Goal: Information Seeking & Learning: Check status

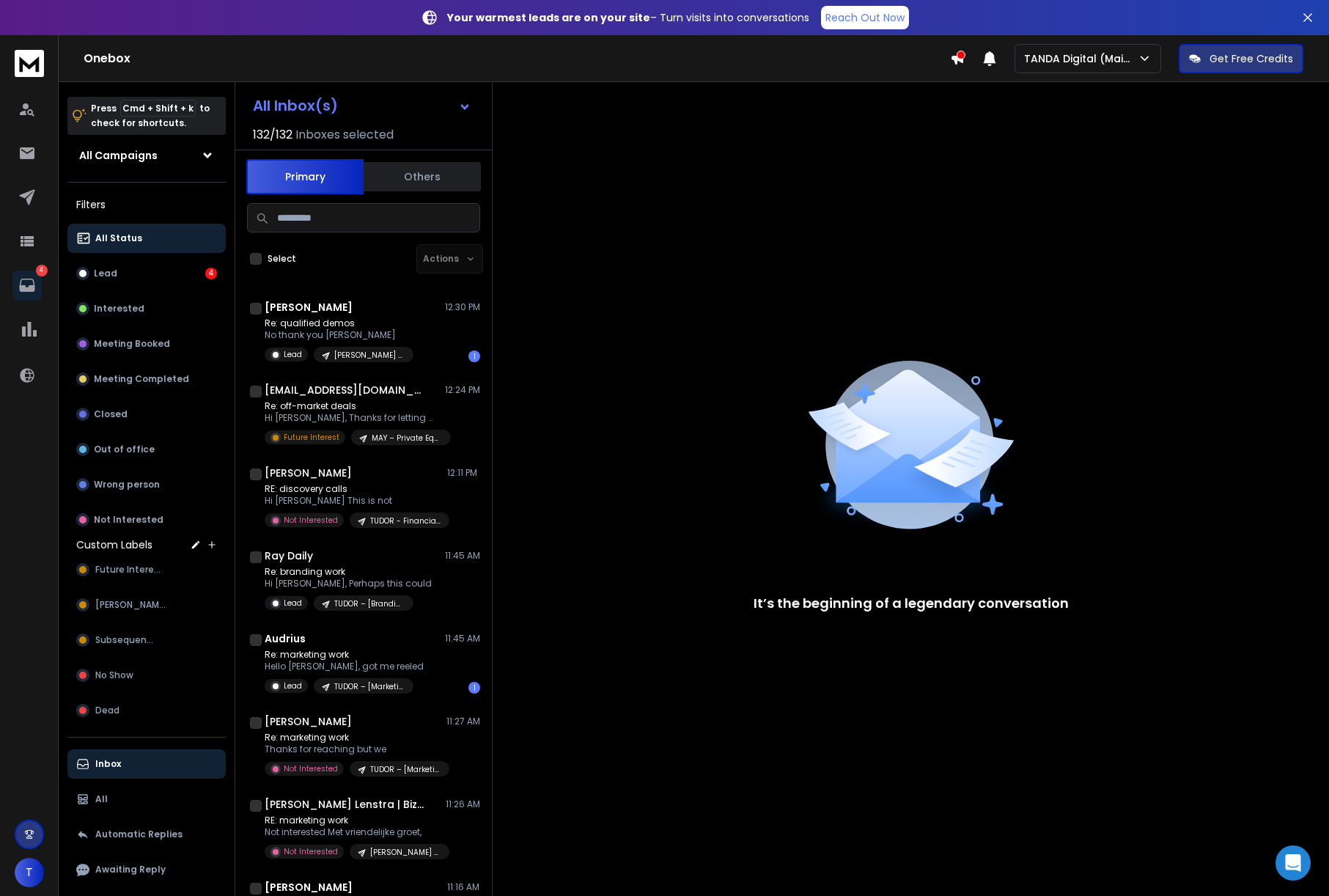
click at [1180, 57] on button "Get Free Credits" at bounding box center [1241, 59] width 125 height 30
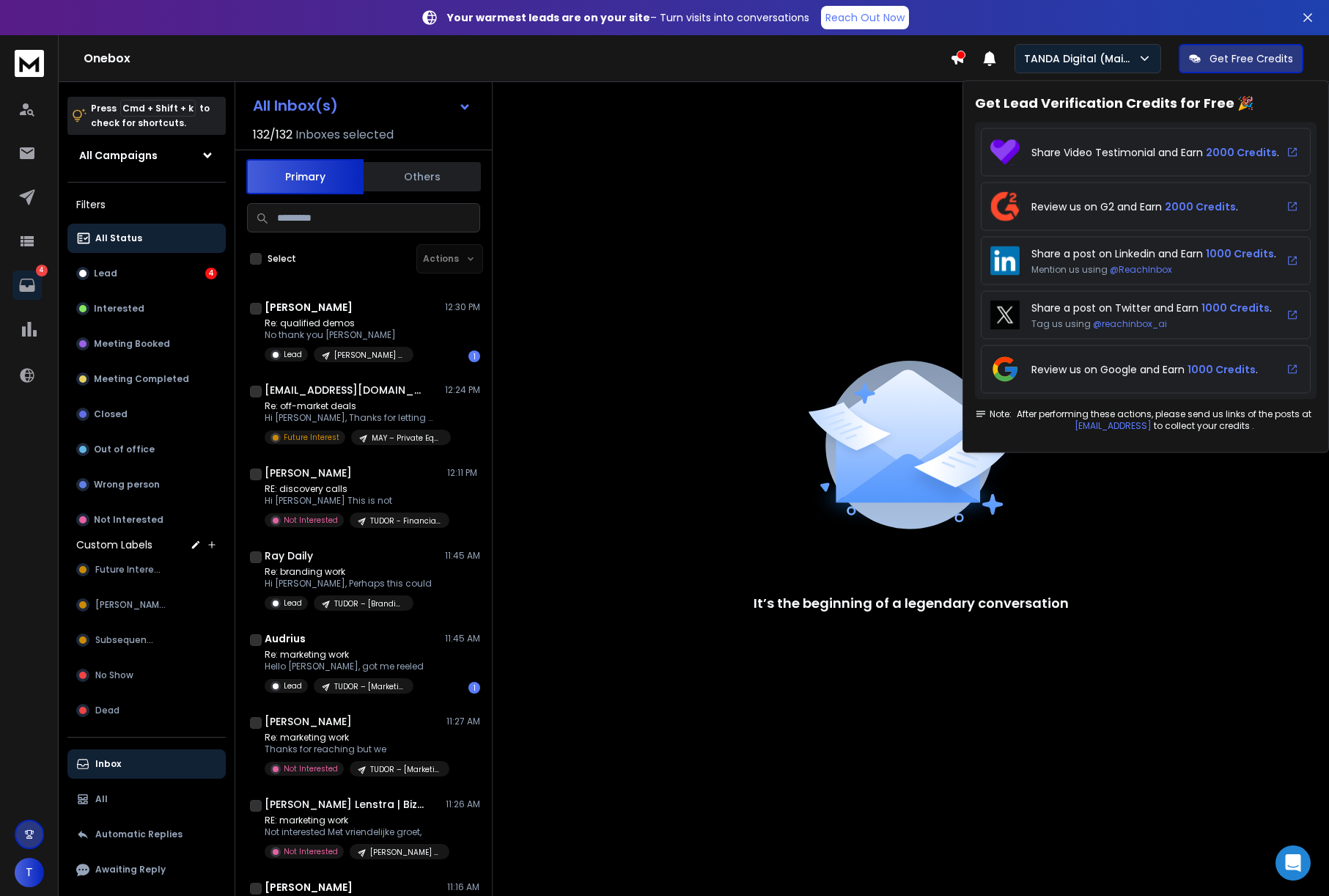
click at [1148, 57] on icon "button" at bounding box center [1144, 59] width 14 height 15
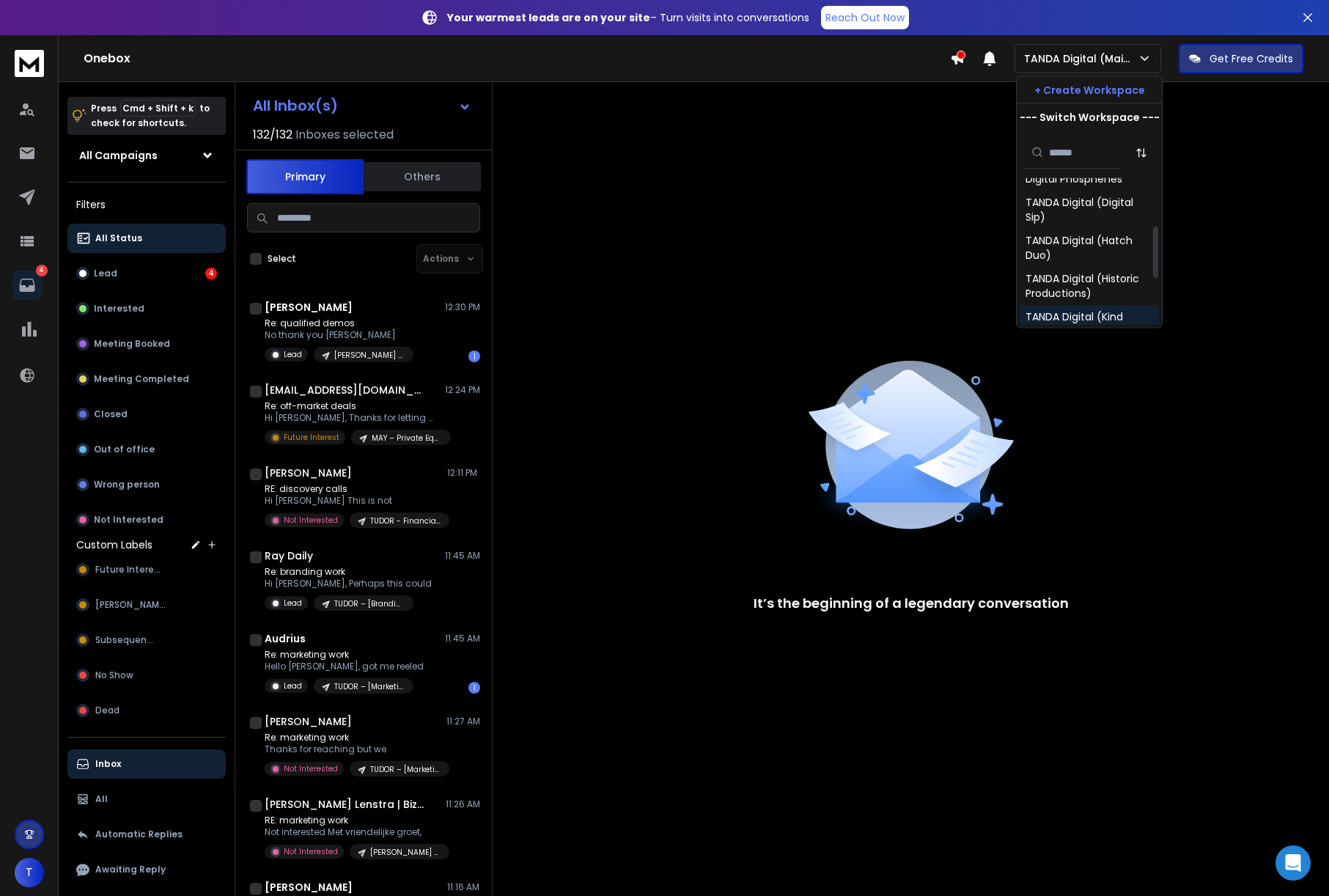
scroll to position [138, 0]
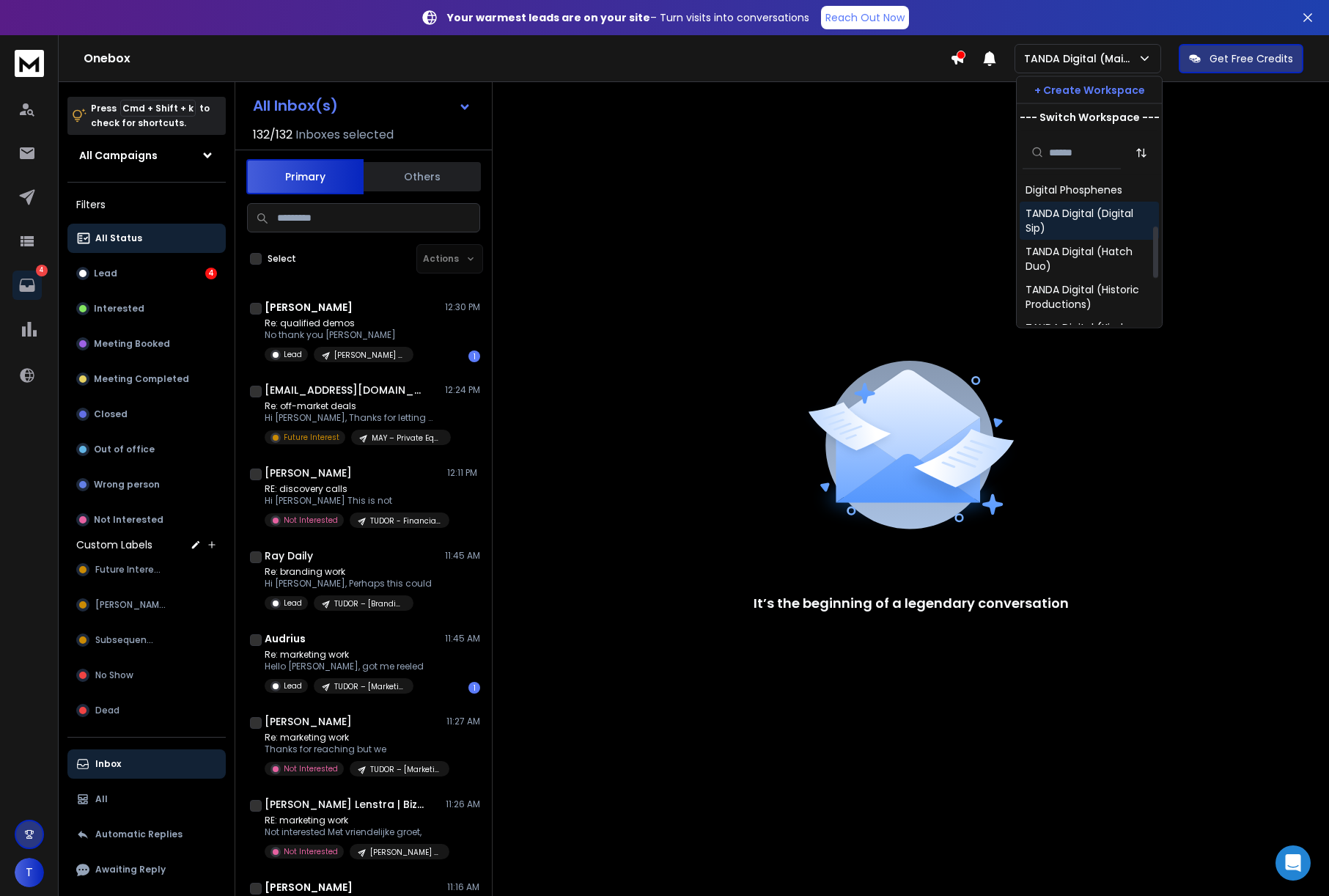
click at [1099, 208] on div "TANDA Digital (Digital Sip)" at bounding box center [1089, 221] width 127 height 30
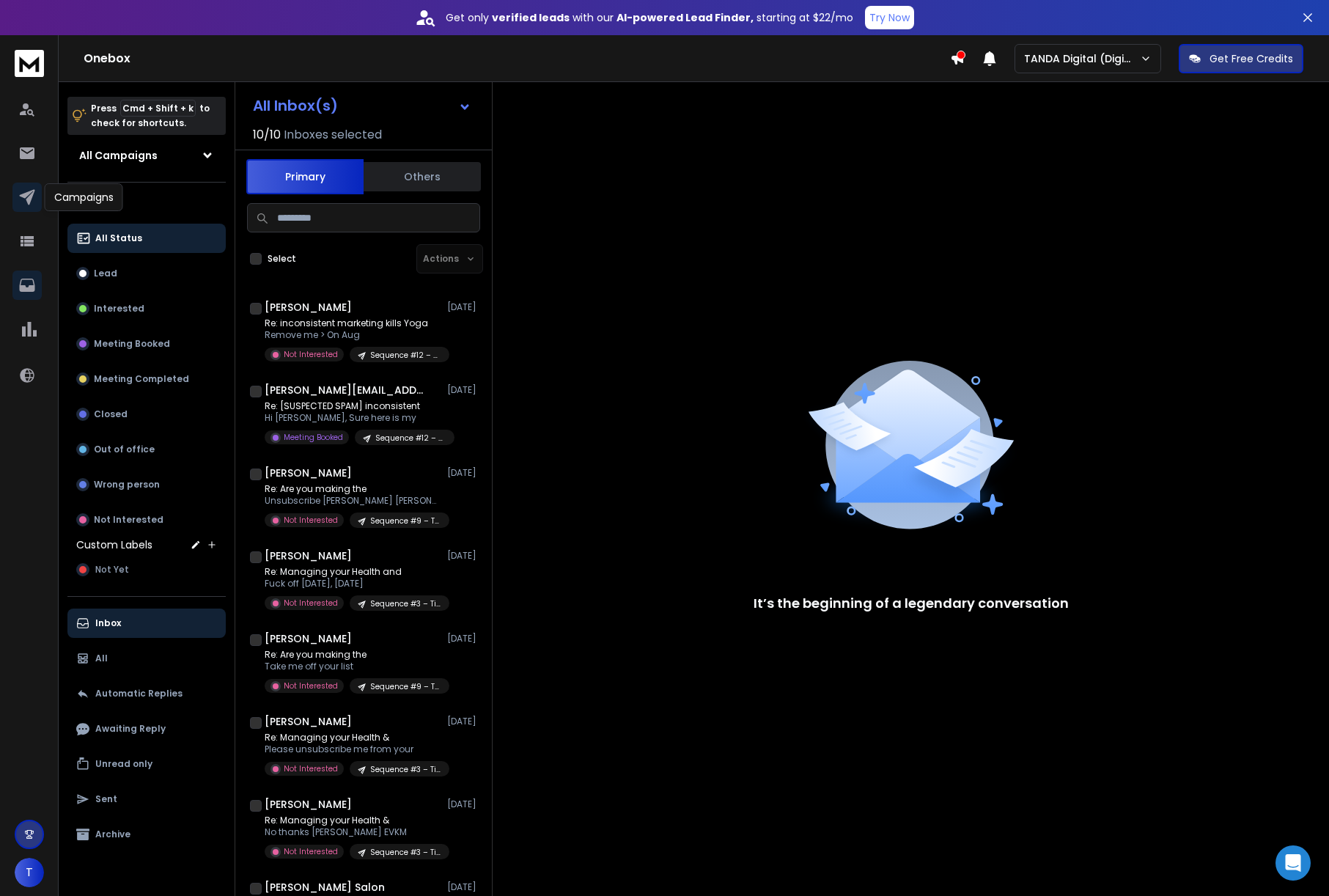
click at [26, 196] on icon at bounding box center [26, 197] width 16 height 16
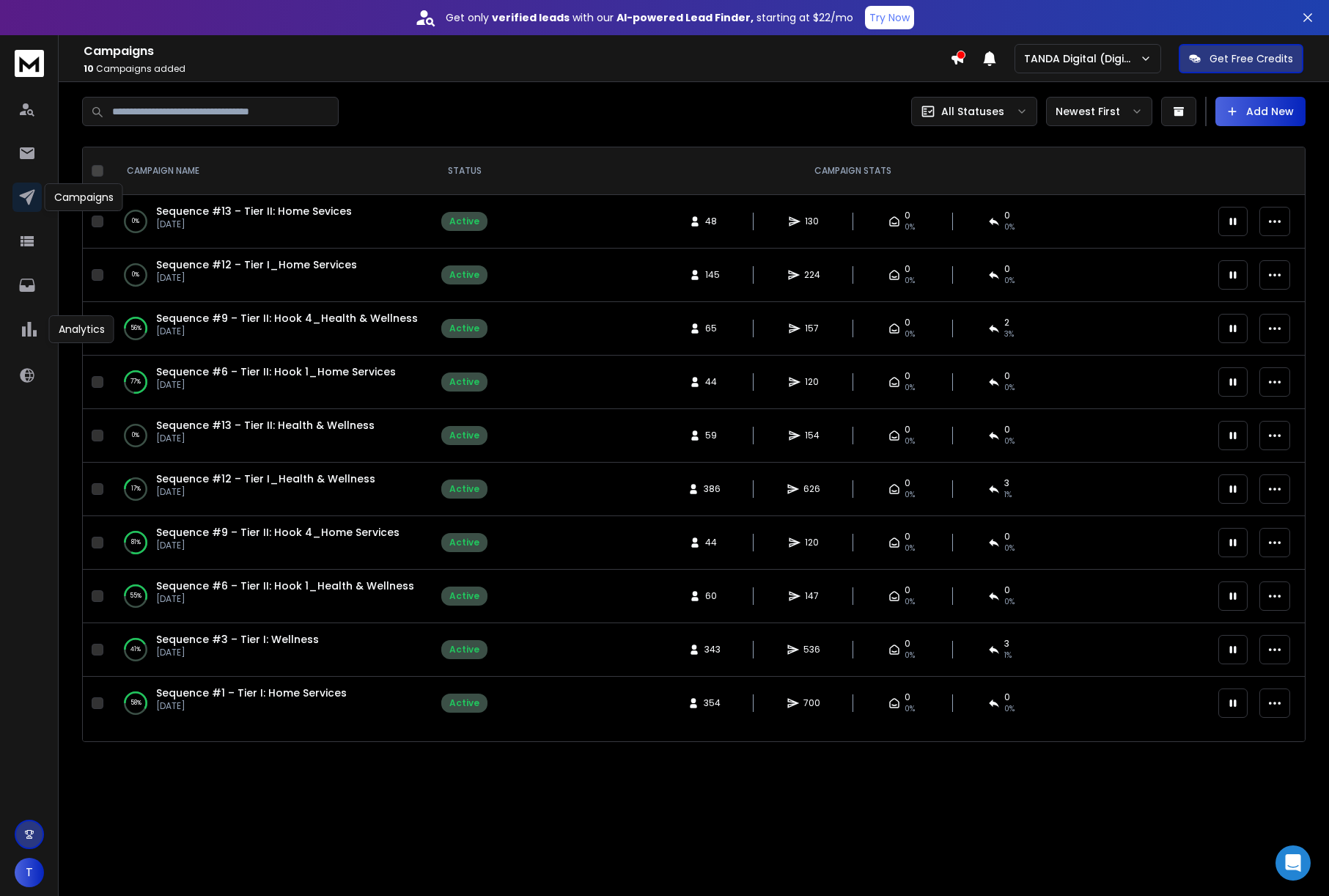
click at [25, 359] on div at bounding box center [29, 245] width 34 height 301
click at [23, 372] on icon at bounding box center [27, 376] width 15 height 15
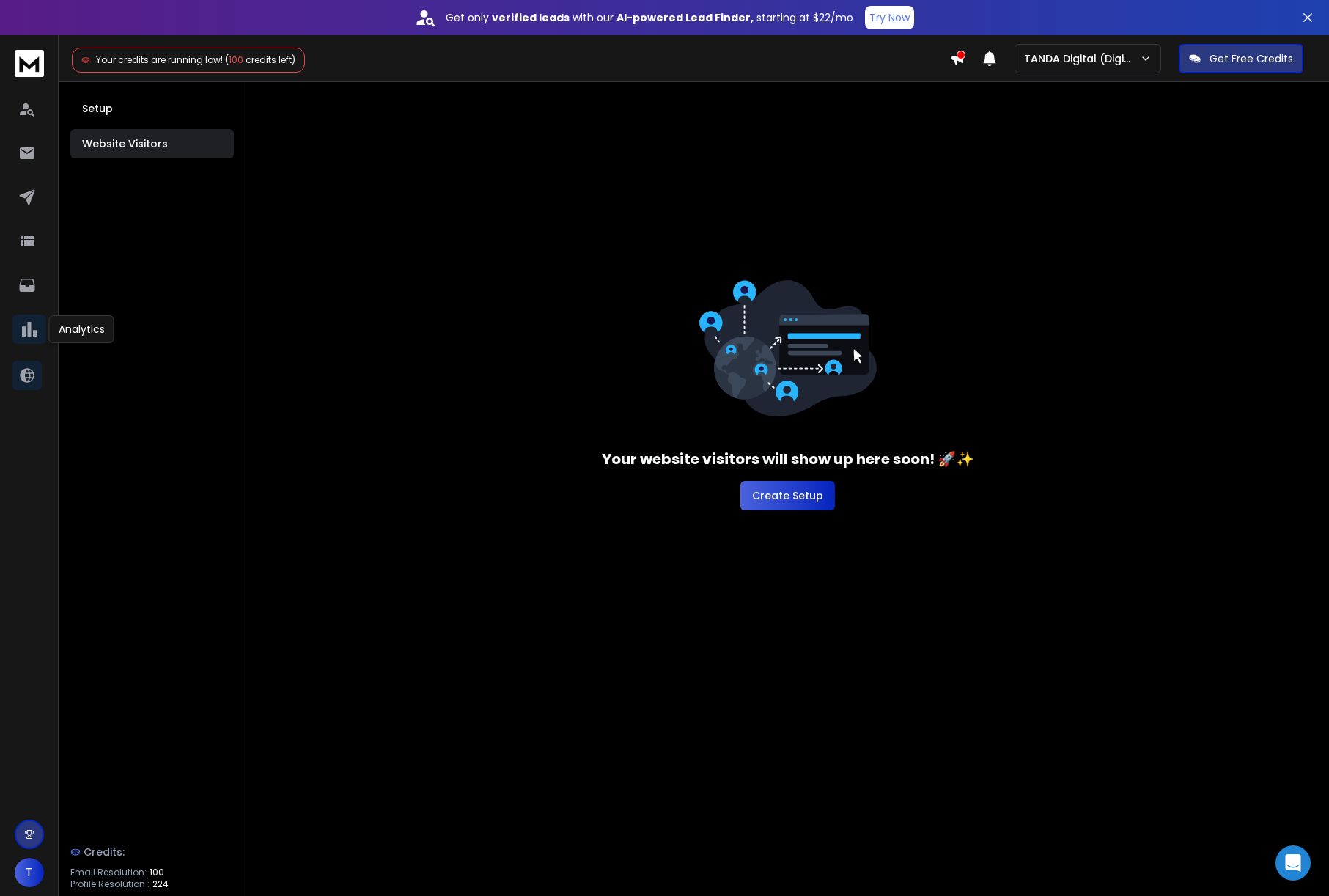
click at [31, 323] on icon at bounding box center [29, 329] width 22 height 22
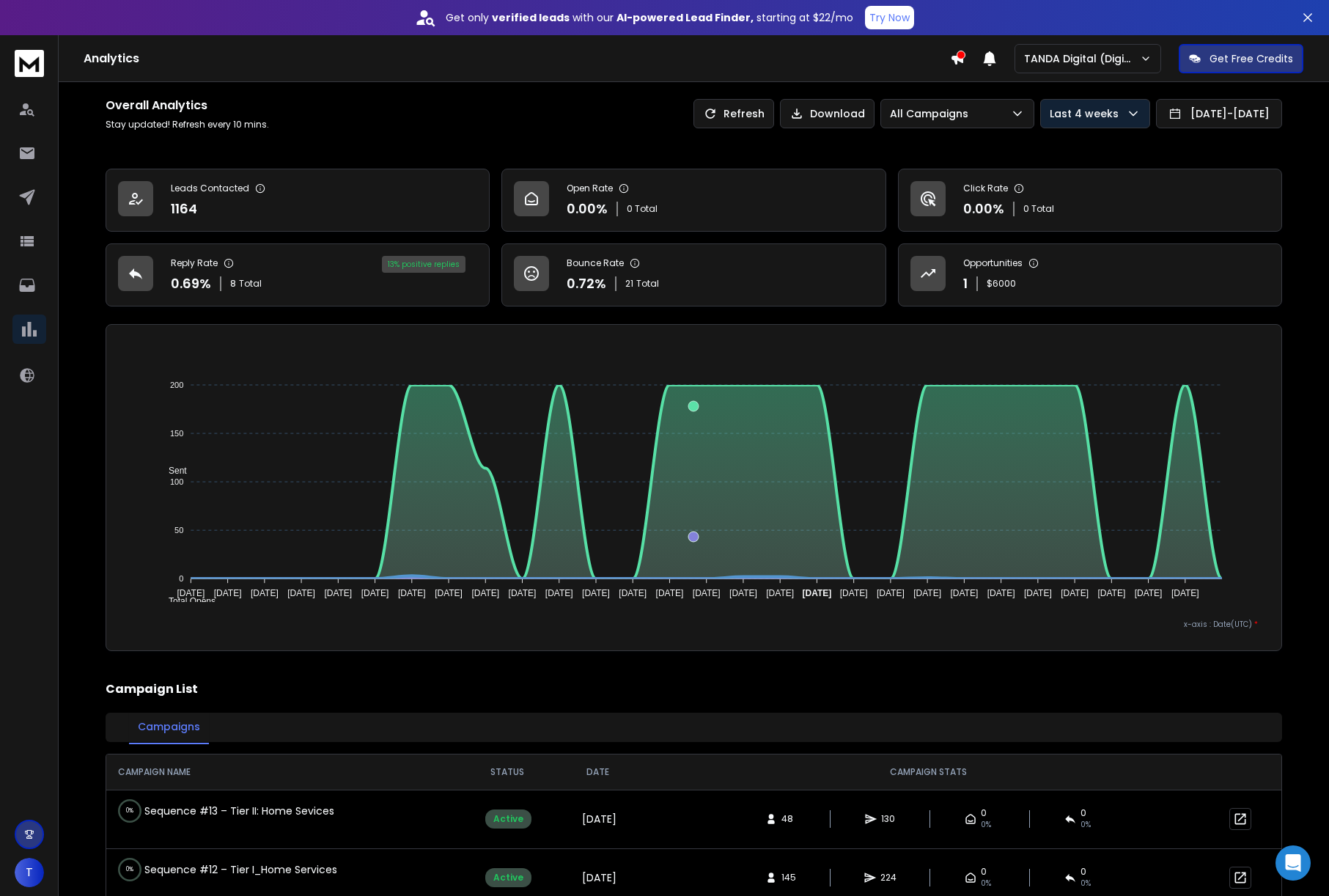
click at [1049, 116] on p "Last 4 weeks" at bounding box center [1086, 114] width 75 height 15
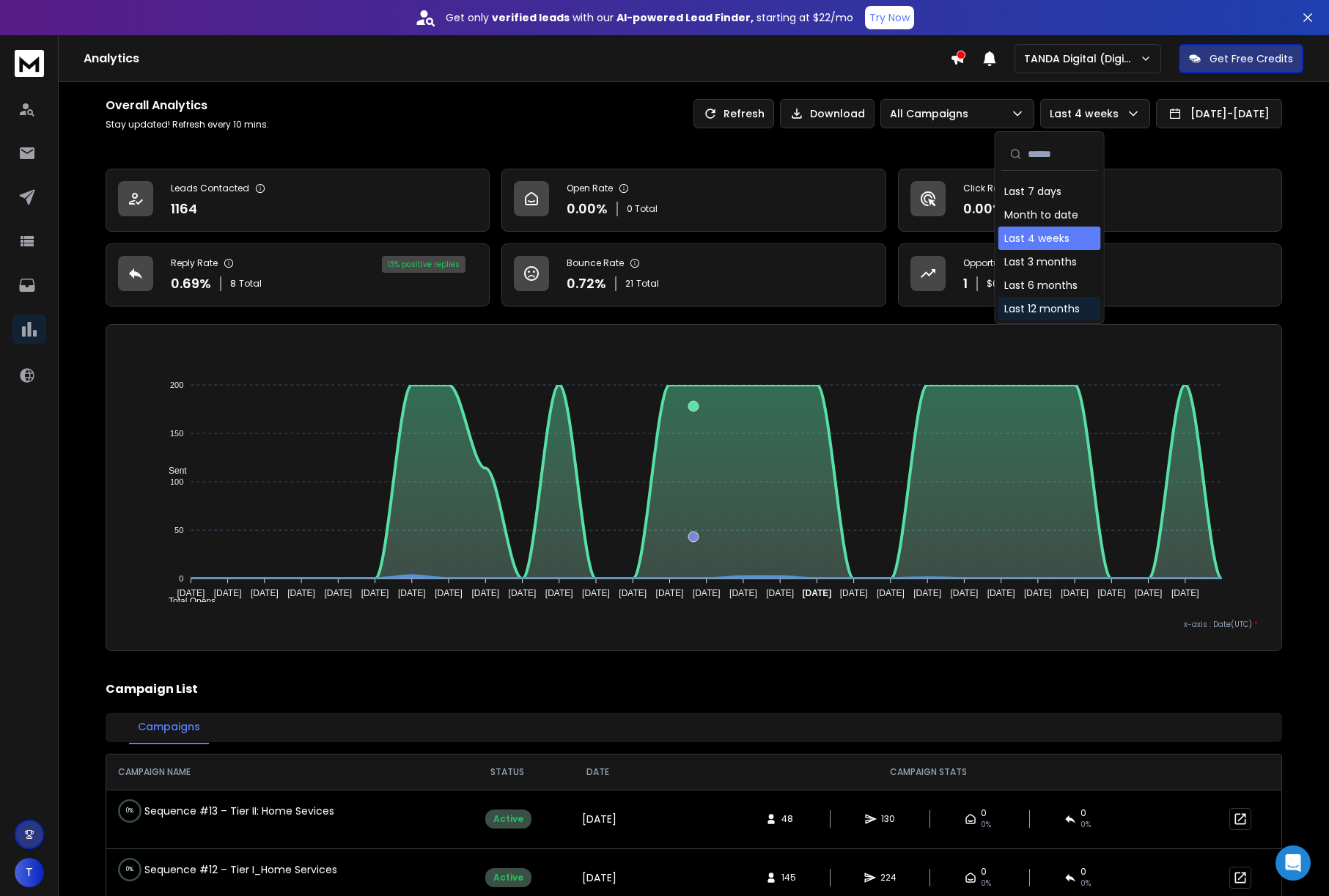
click at [1015, 306] on div "Last 12 months" at bounding box center [1042, 309] width 75 height 15
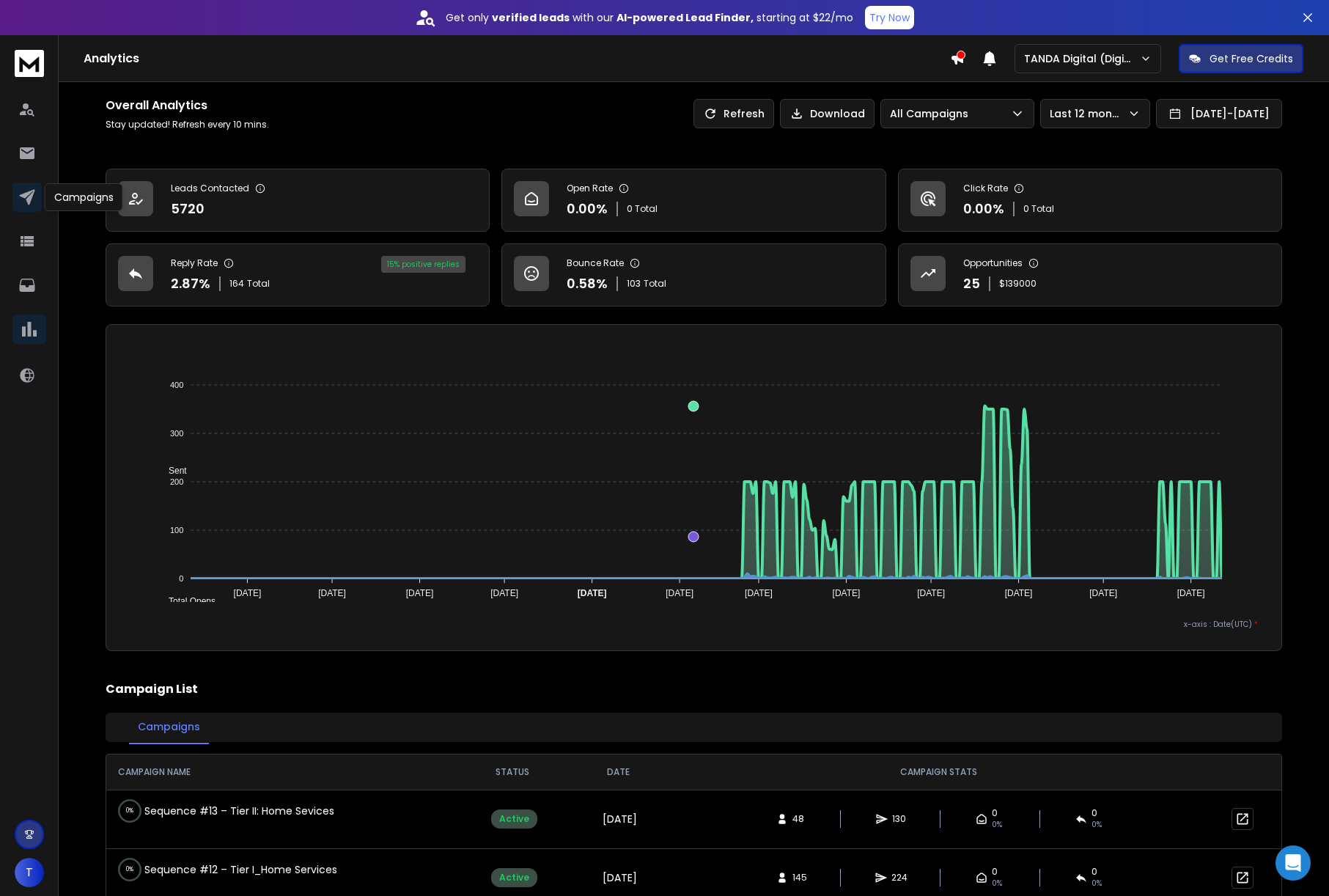
click at [32, 192] on icon at bounding box center [26, 197] width 16 height 16
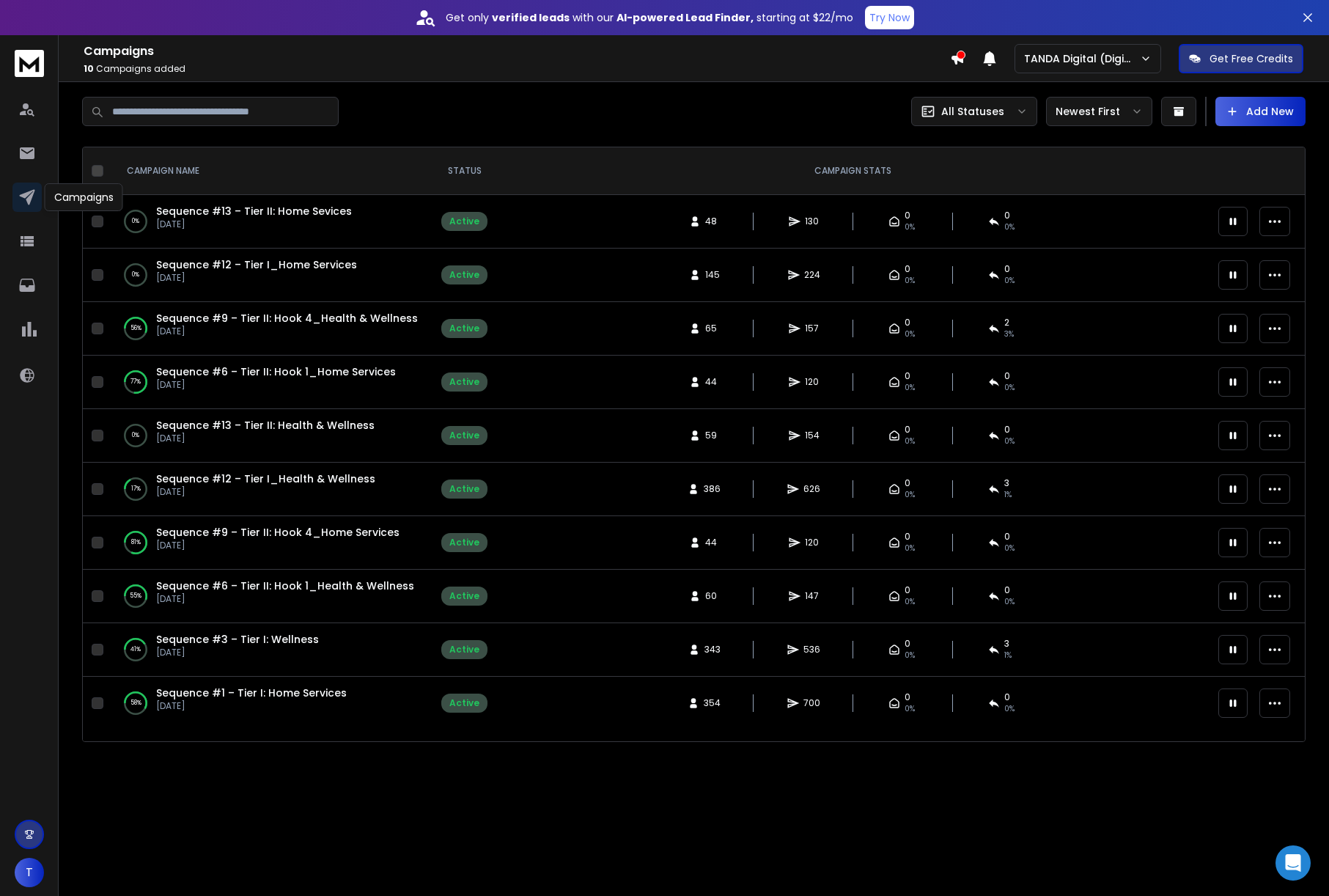
click at [327, 698] on span "Sequence #1 – Tier I: Home Services" at bounding box center [251, 693] width 190 height 15
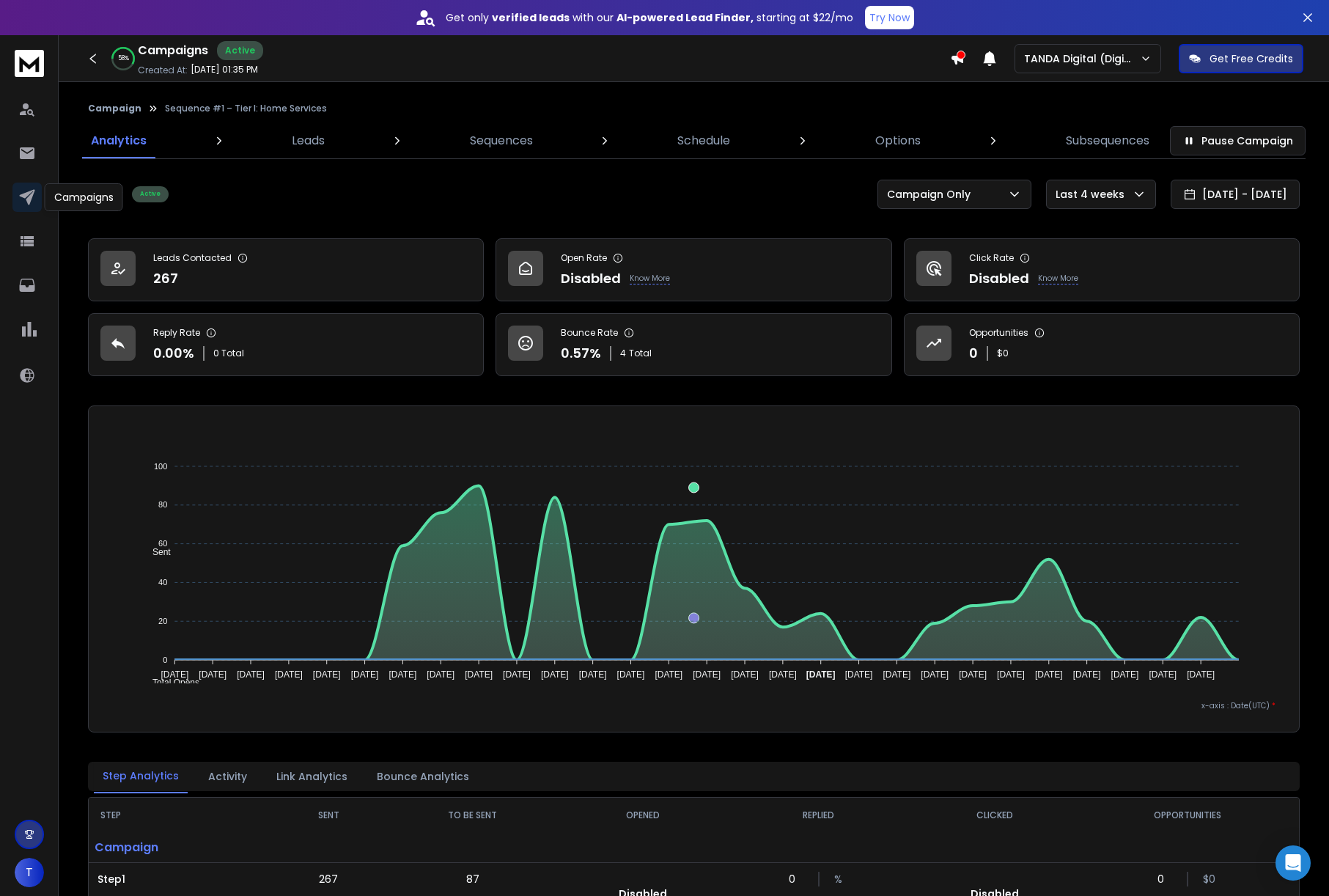
click at [36, 203] on link at bounding box center [27, 197] width 30 height 30
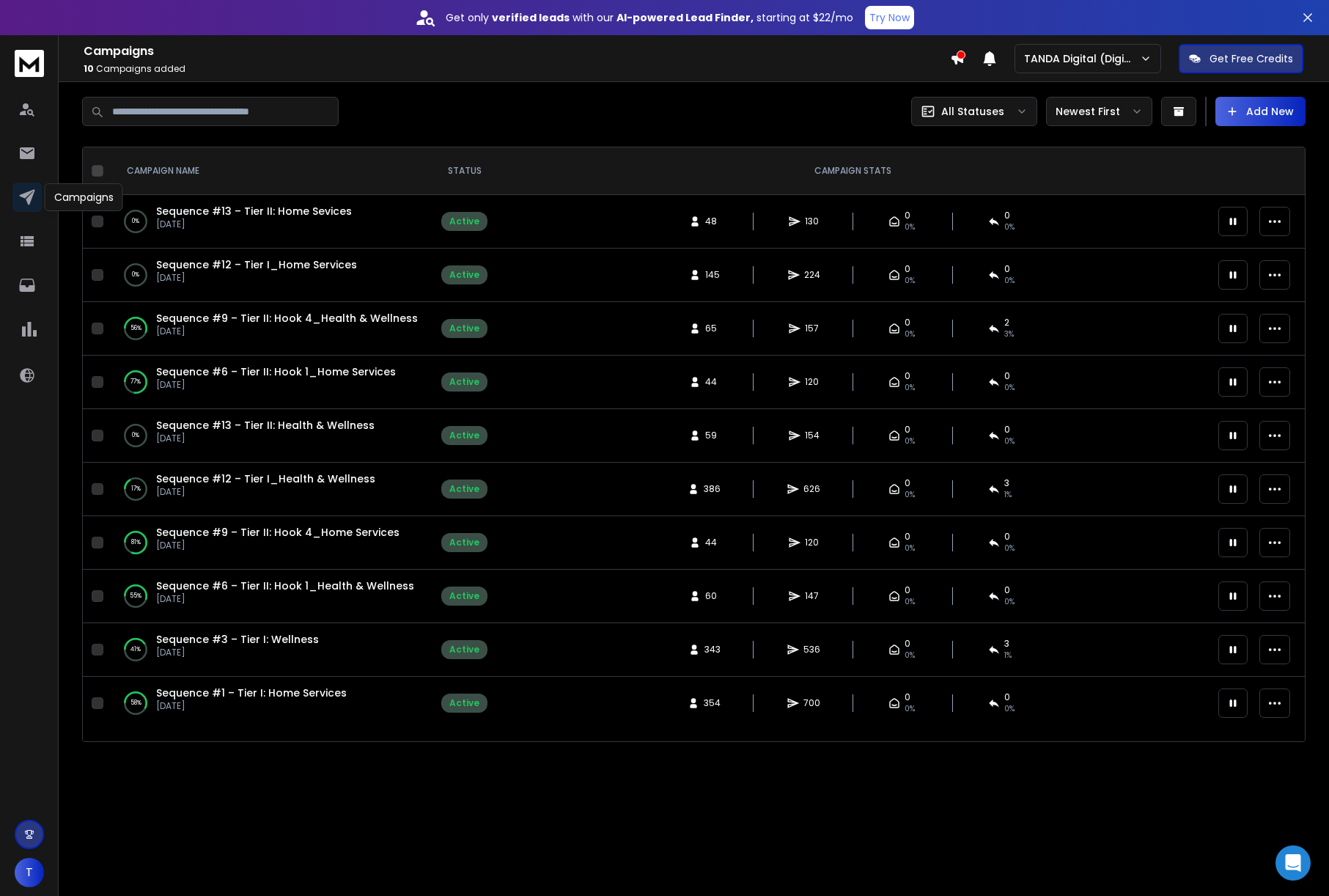
click at [623, 656] on div "343 536 0 0% 3 1 %" at bounding box center [853, 649] width 696 height 24
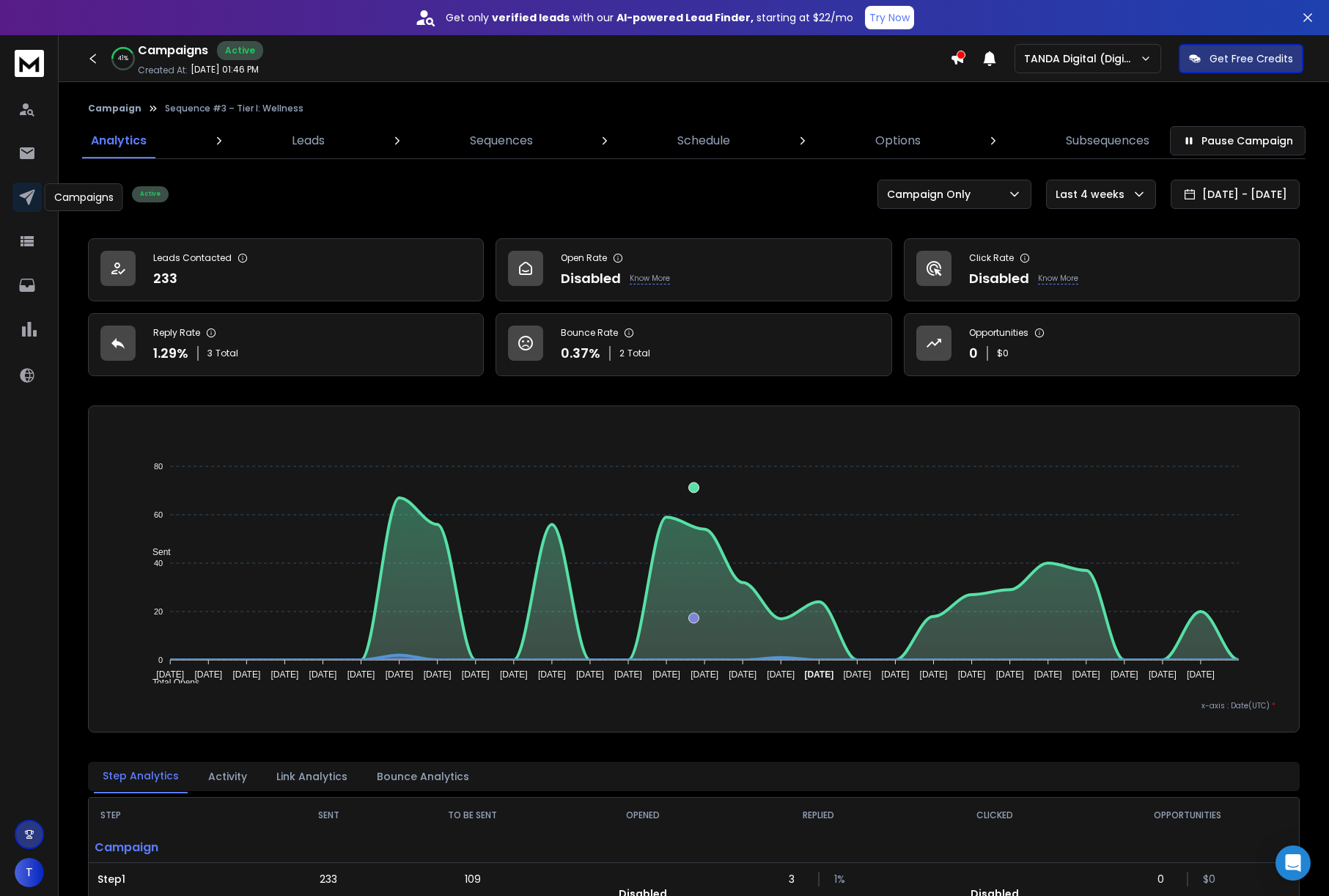
click at [33, 189] on icon at bounding box center [26, 197] width 17 height 17
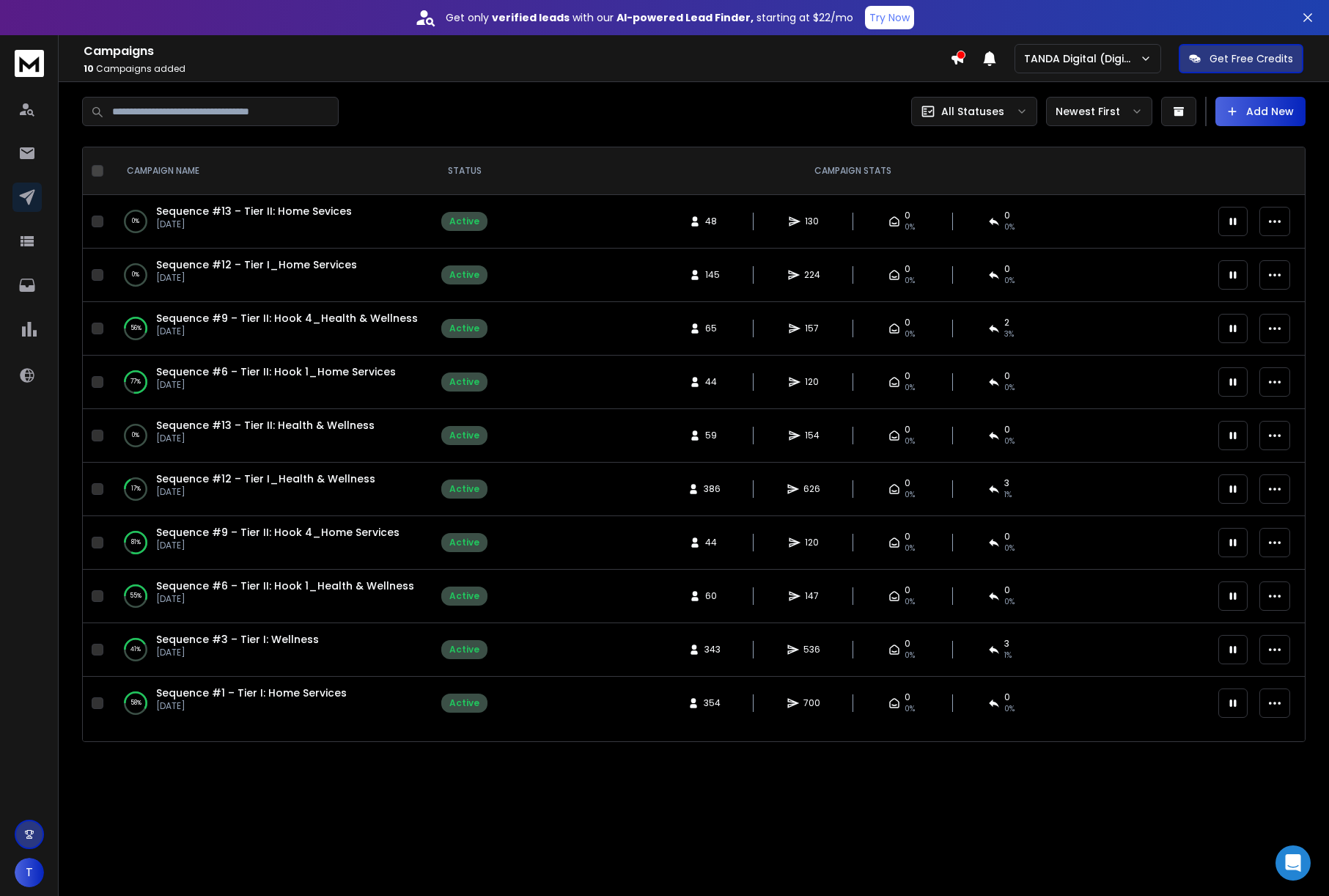
click at [353, 580] on span "Sequence #6 – Tier II: Hook 1_Health & Wellness" at bounding box center [285, 586] width 258 height 15
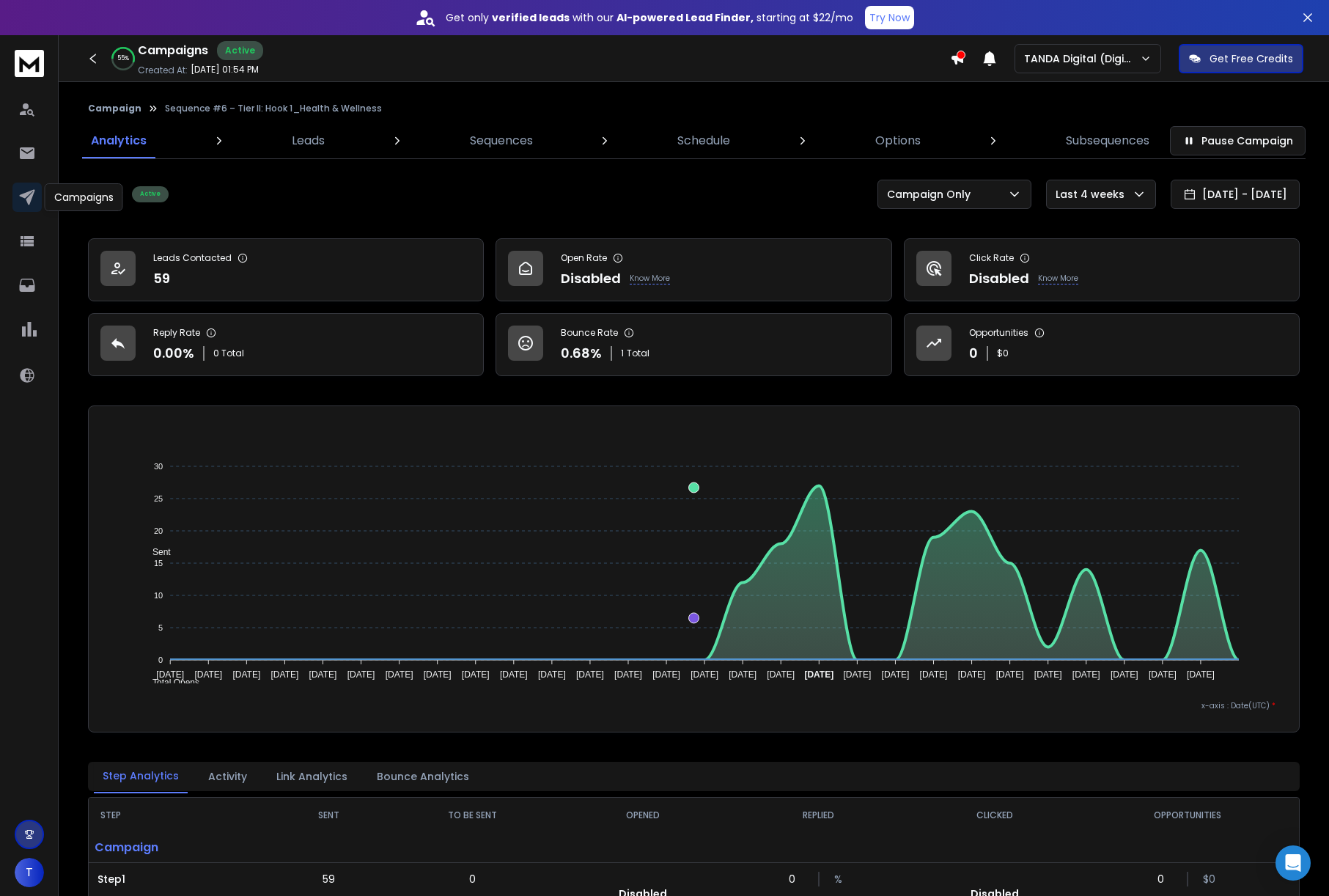
click at [31, 193] on icon at bounding box center [26, 197] width 16 height 16
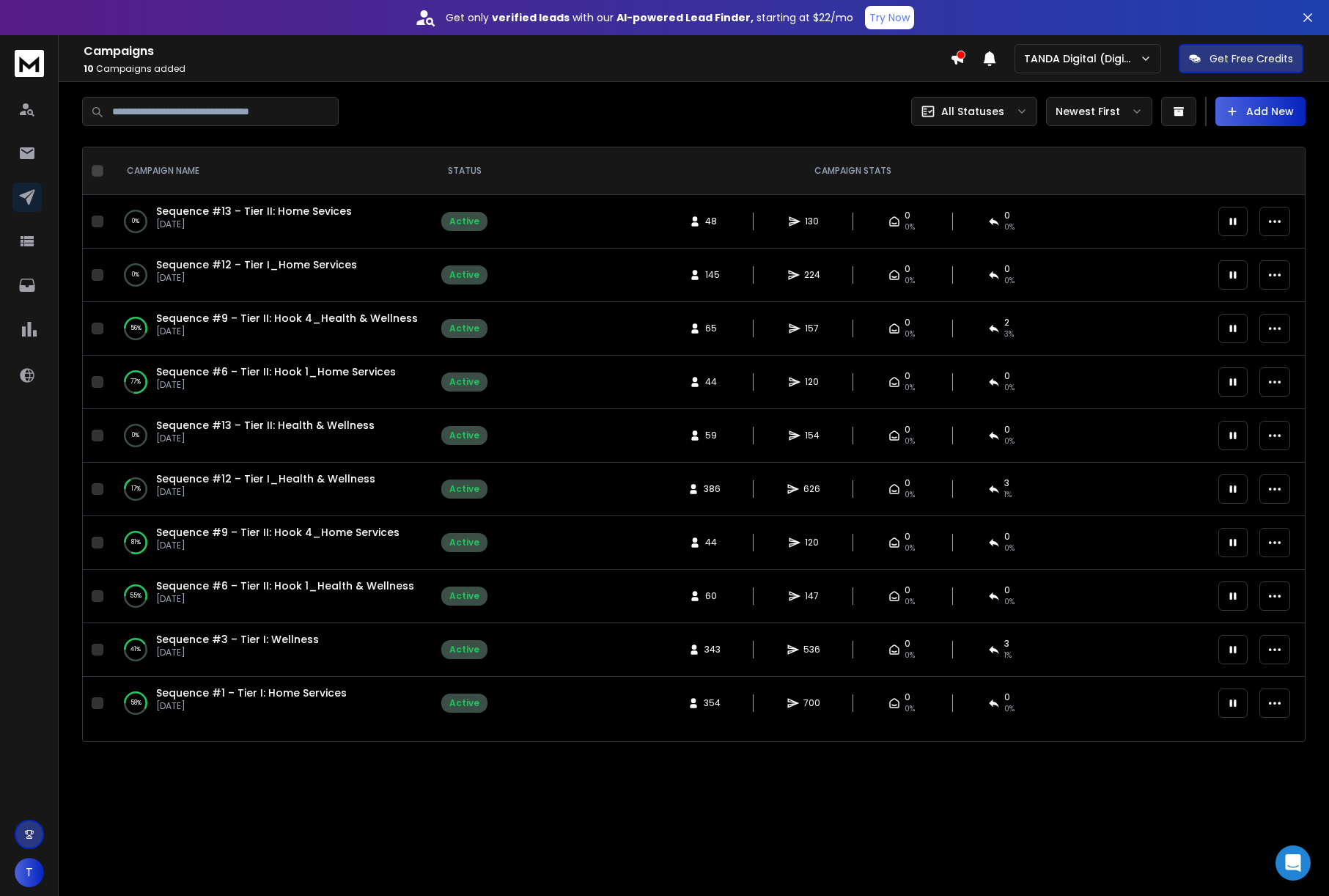
click at [405, 537] on div "81 % Sequence #9 – Tier II: Hook 4_Home Services [DATE]" at bounding box center [271, 542] width 294 height 35
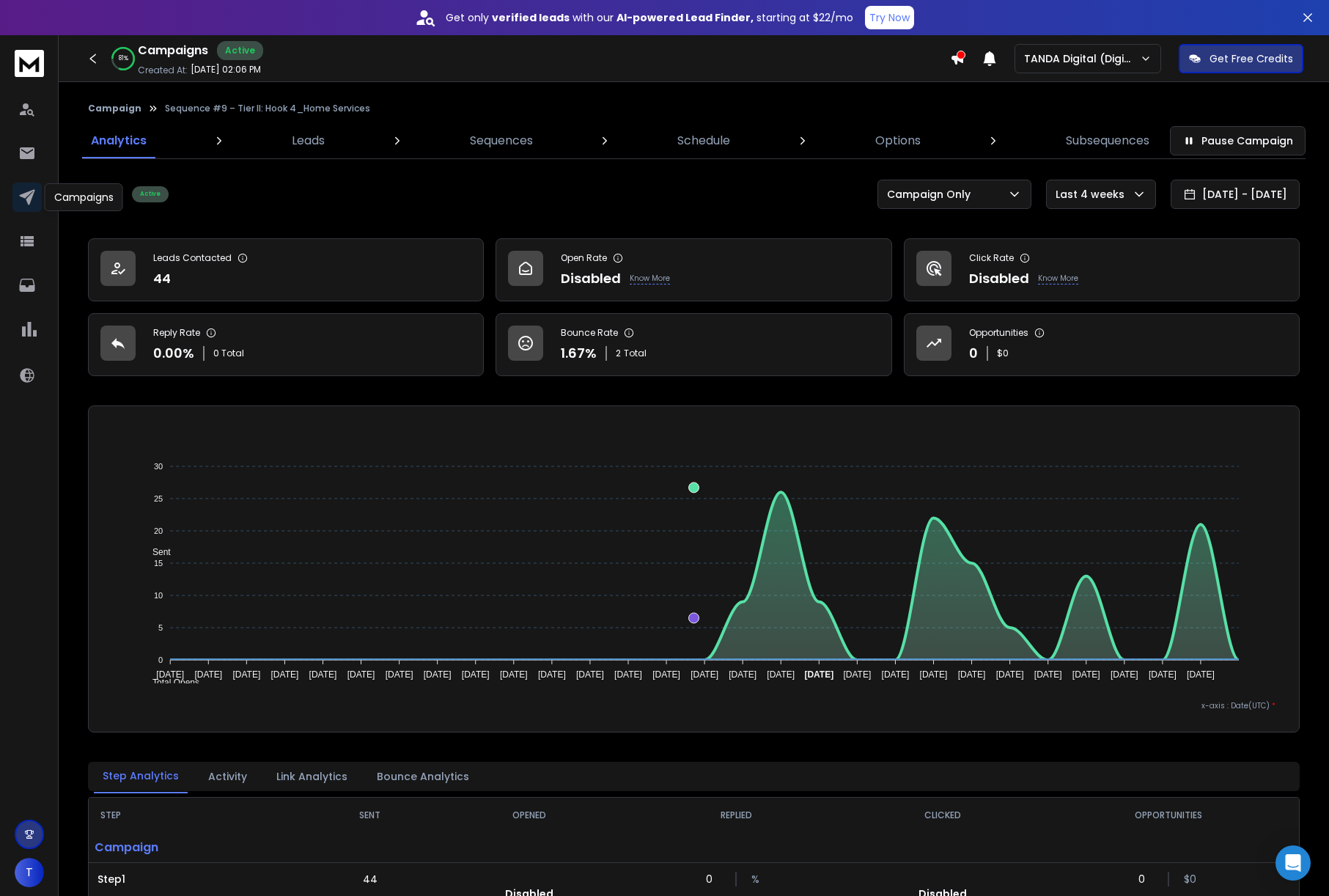
click at [30, 203] on icon at bounding box center [26, 197] width 17 height 17
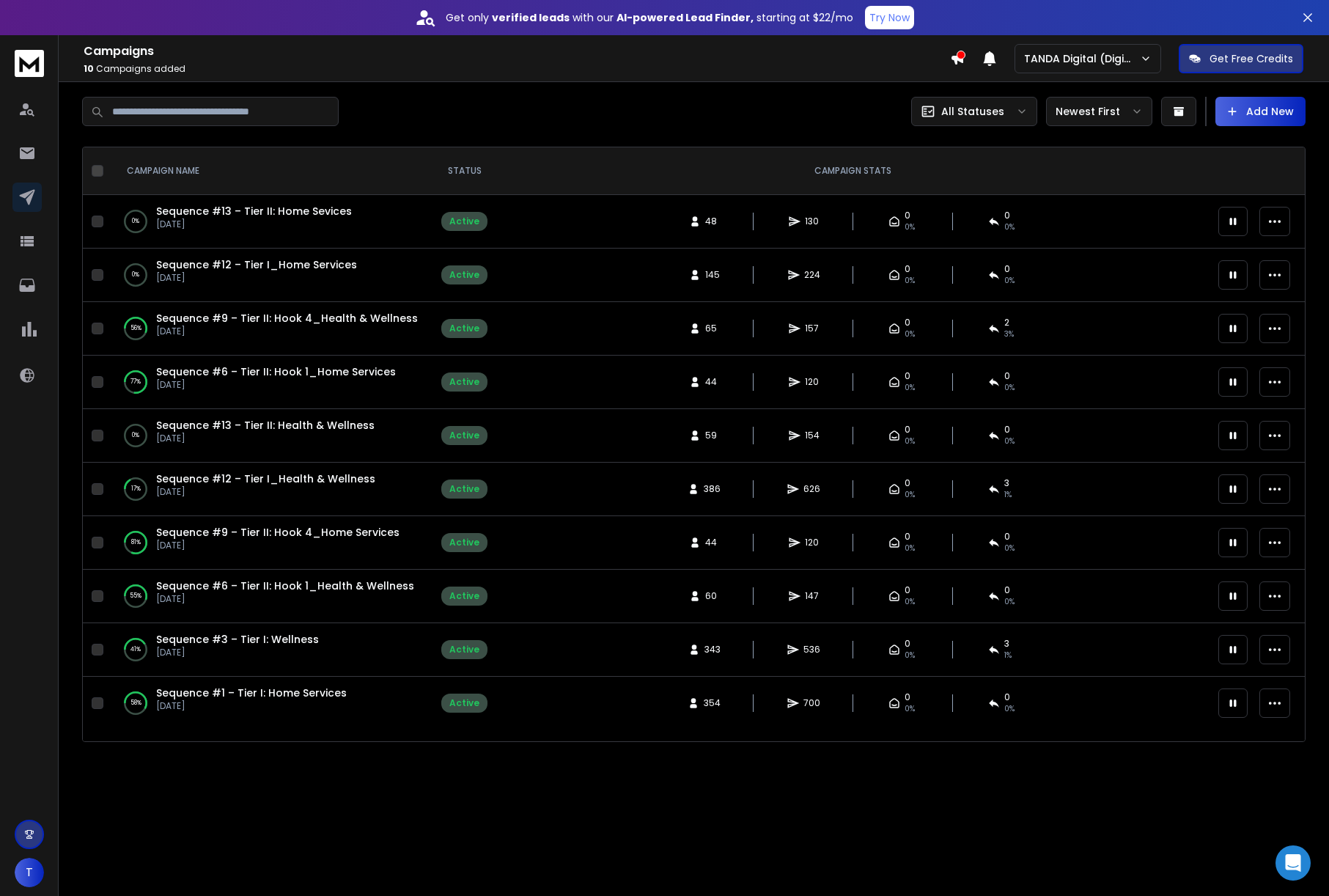
click at [300, 482] on span "Sequence #12 – Tier I_Health & Wellness" at bounding box center [265, 479] width 219 height 15
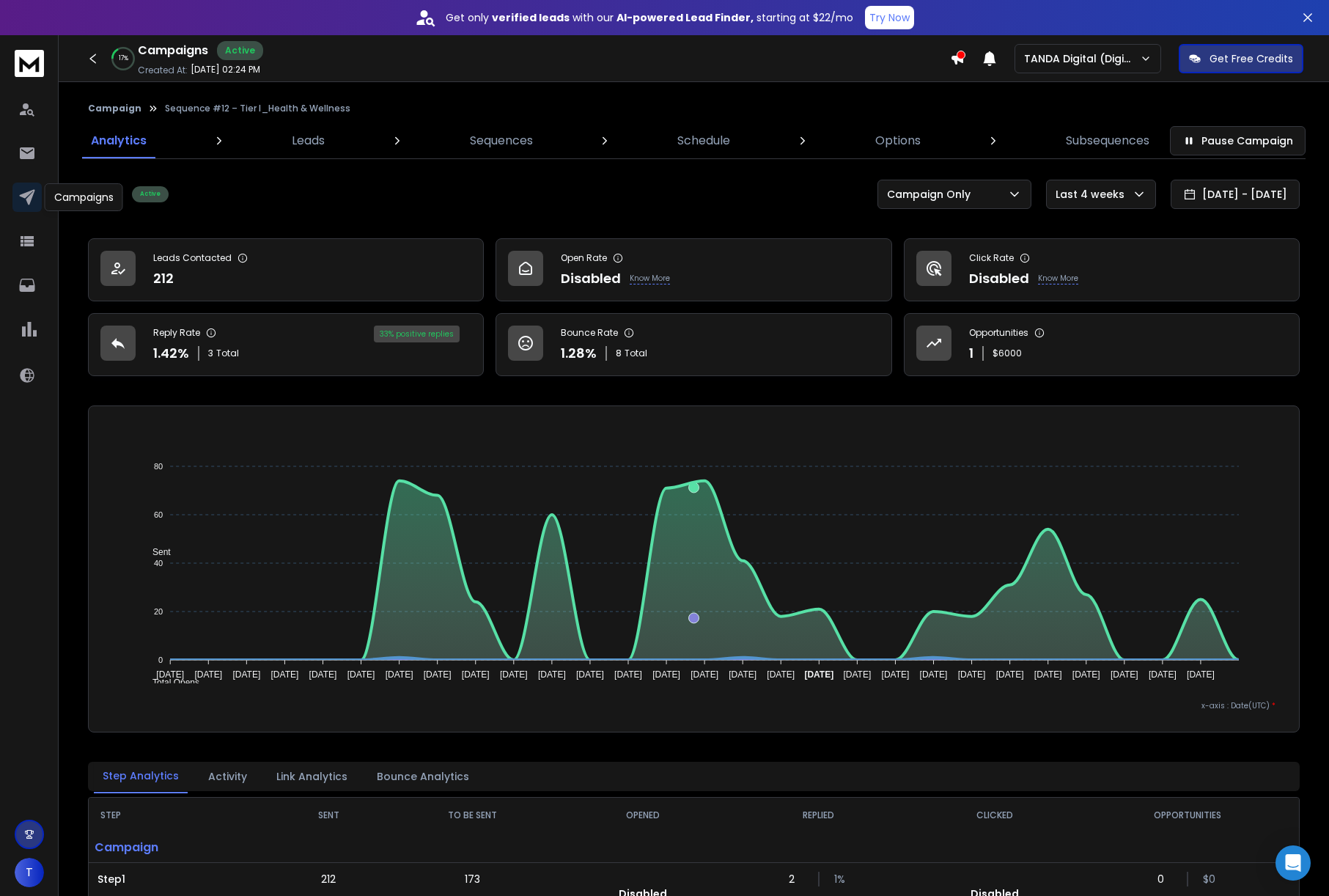
click at [31, 200] on icon at bounding box center [26, 197] width 17 height 17
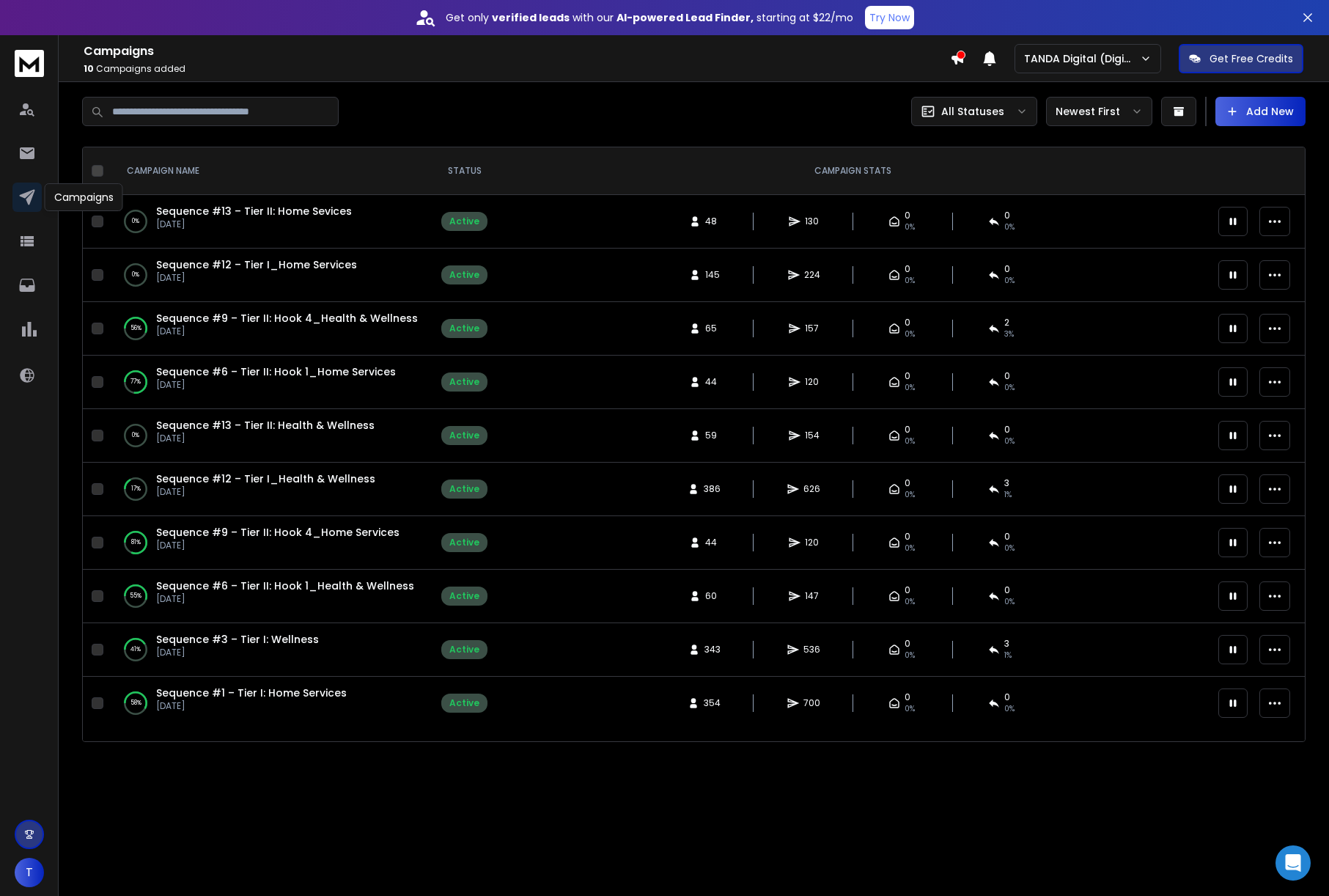
click at [307, 429] on span "Sequence #13 – Tier II: Health & Wellness" at bounding box center [265, 425] width 218 height 15
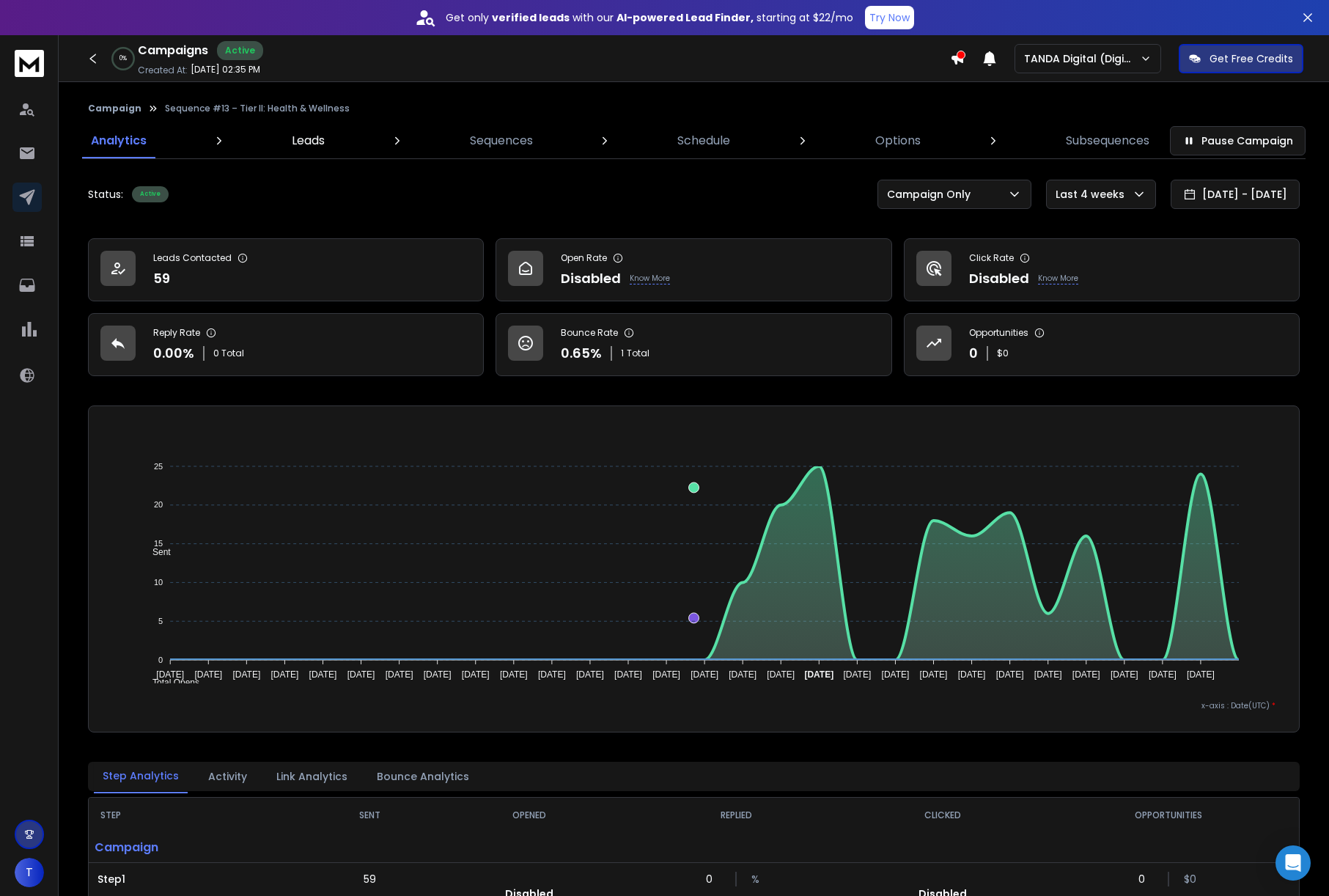
click at [313, 140] on p "Leads" at bounding box center [308, 140] width 33 height 17
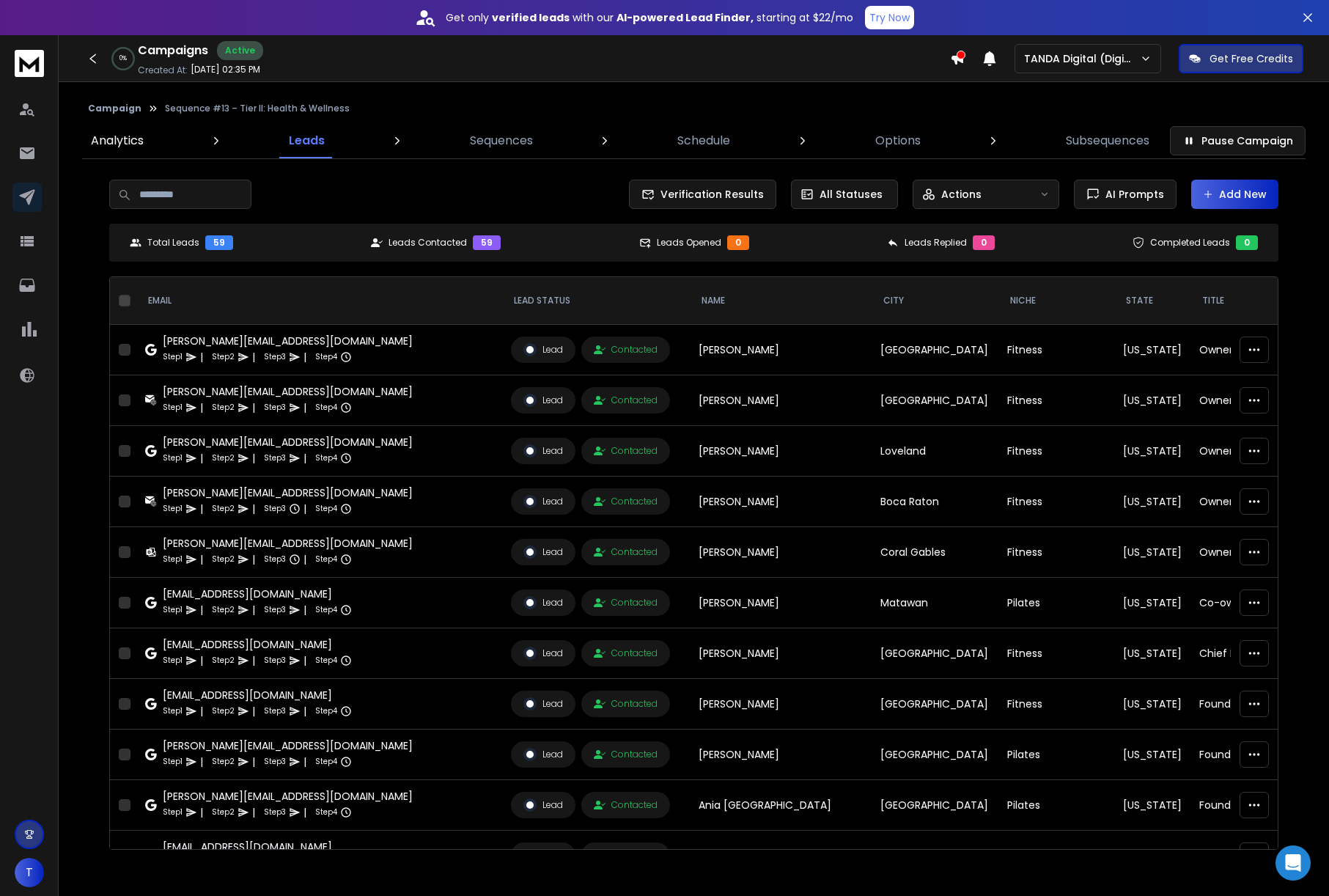
click at [146, 136] on link "Analytics" at bounding box center [117, 140] width 71 height 35
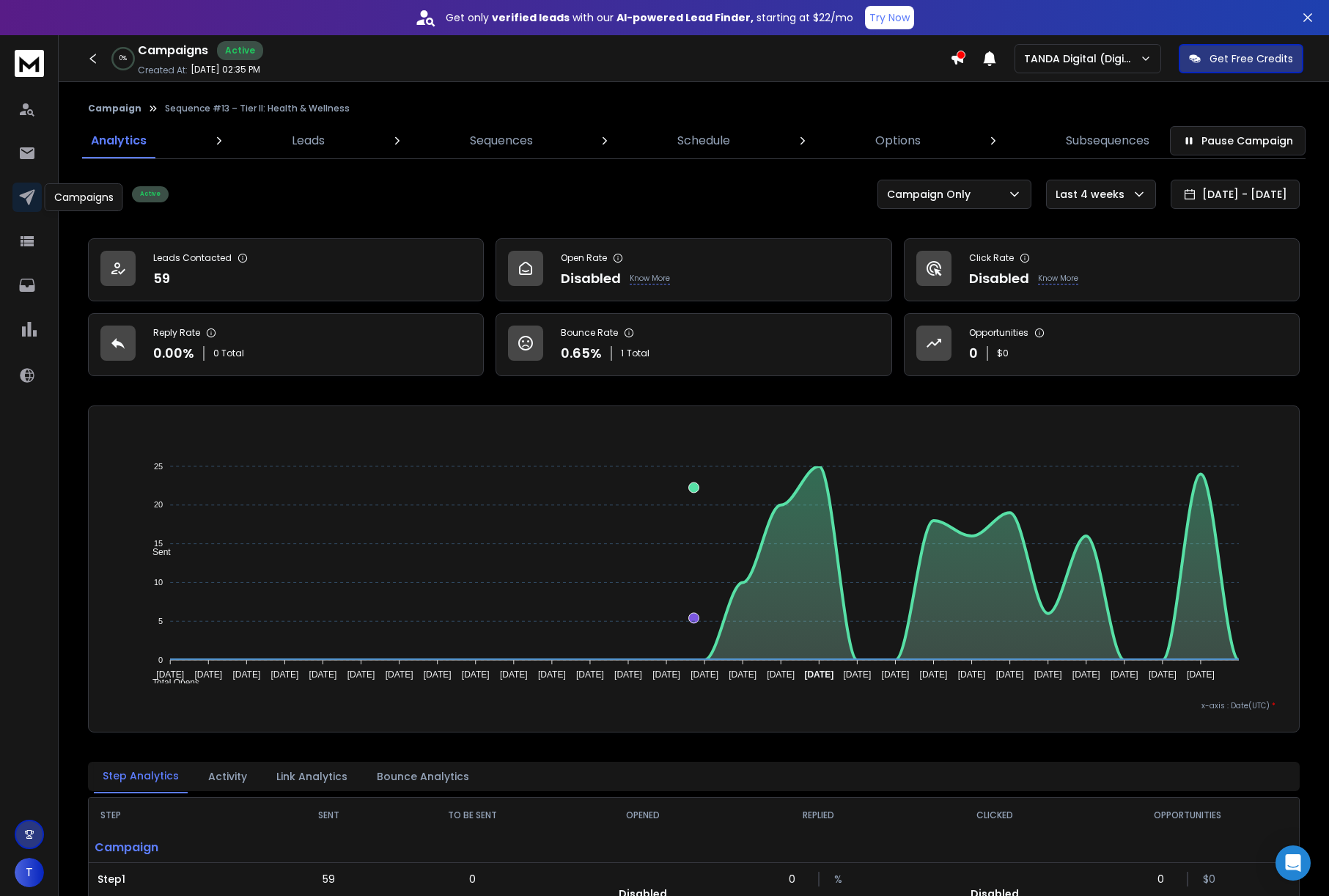
click at [30, 200] on icon at bounding box center [26, 197] width 16 height 16
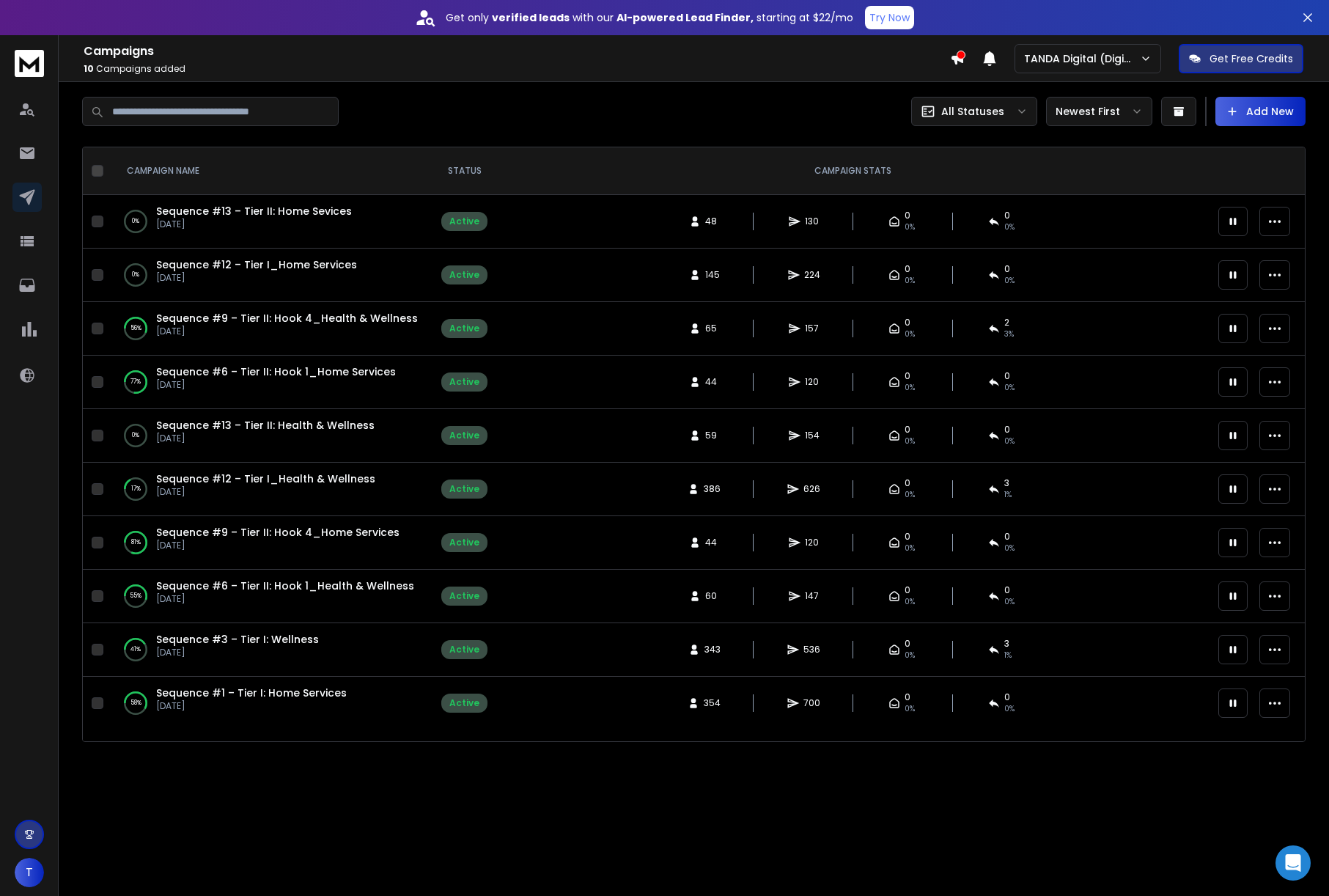
click at [308, 375] on span "Sequence #6 – Tier II: Hook 1_Home Services" at bounding box center [276, 372] width 240 height 15
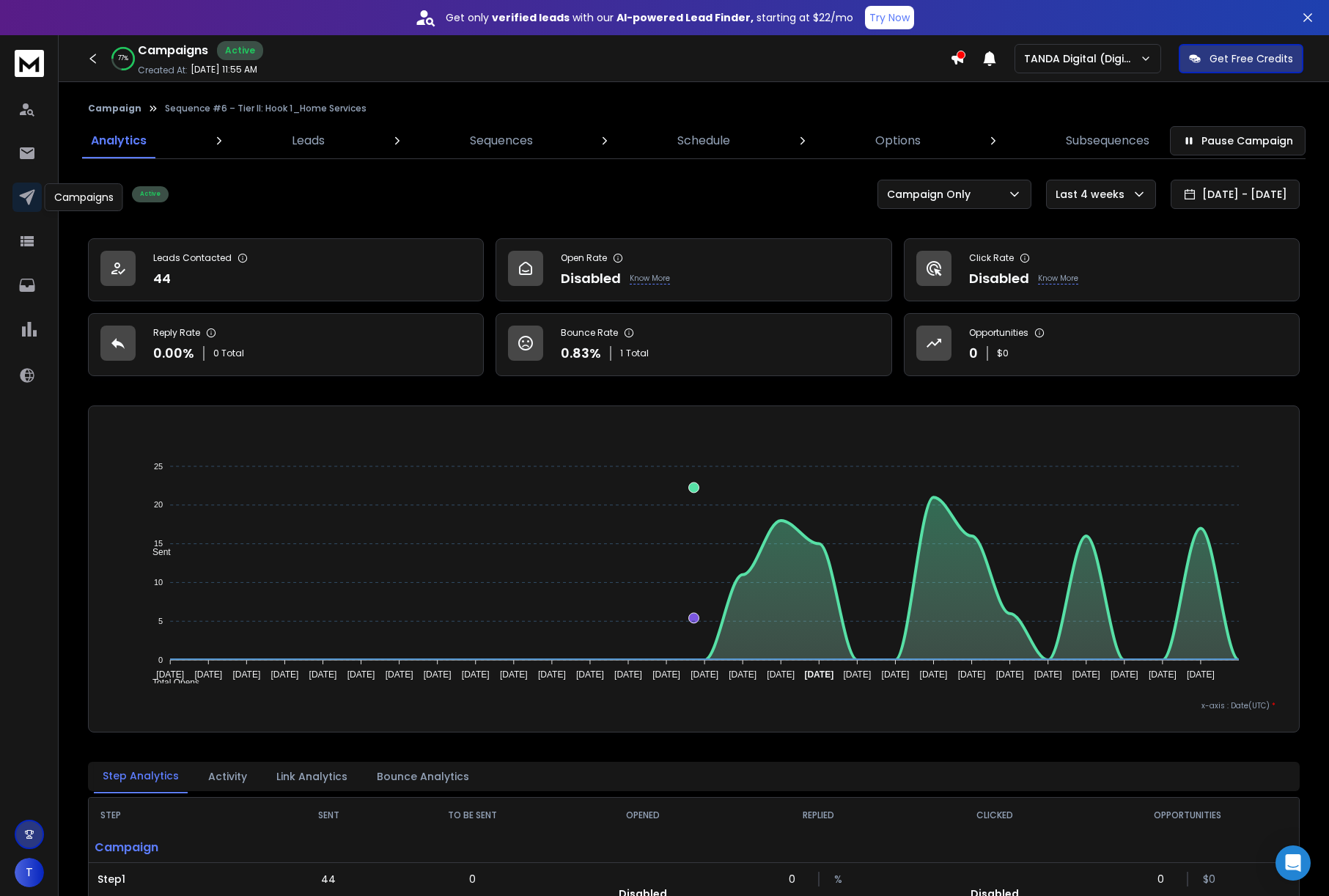
click at [23, 201] on icon at bounding box center [26, 197] width 17 height 17
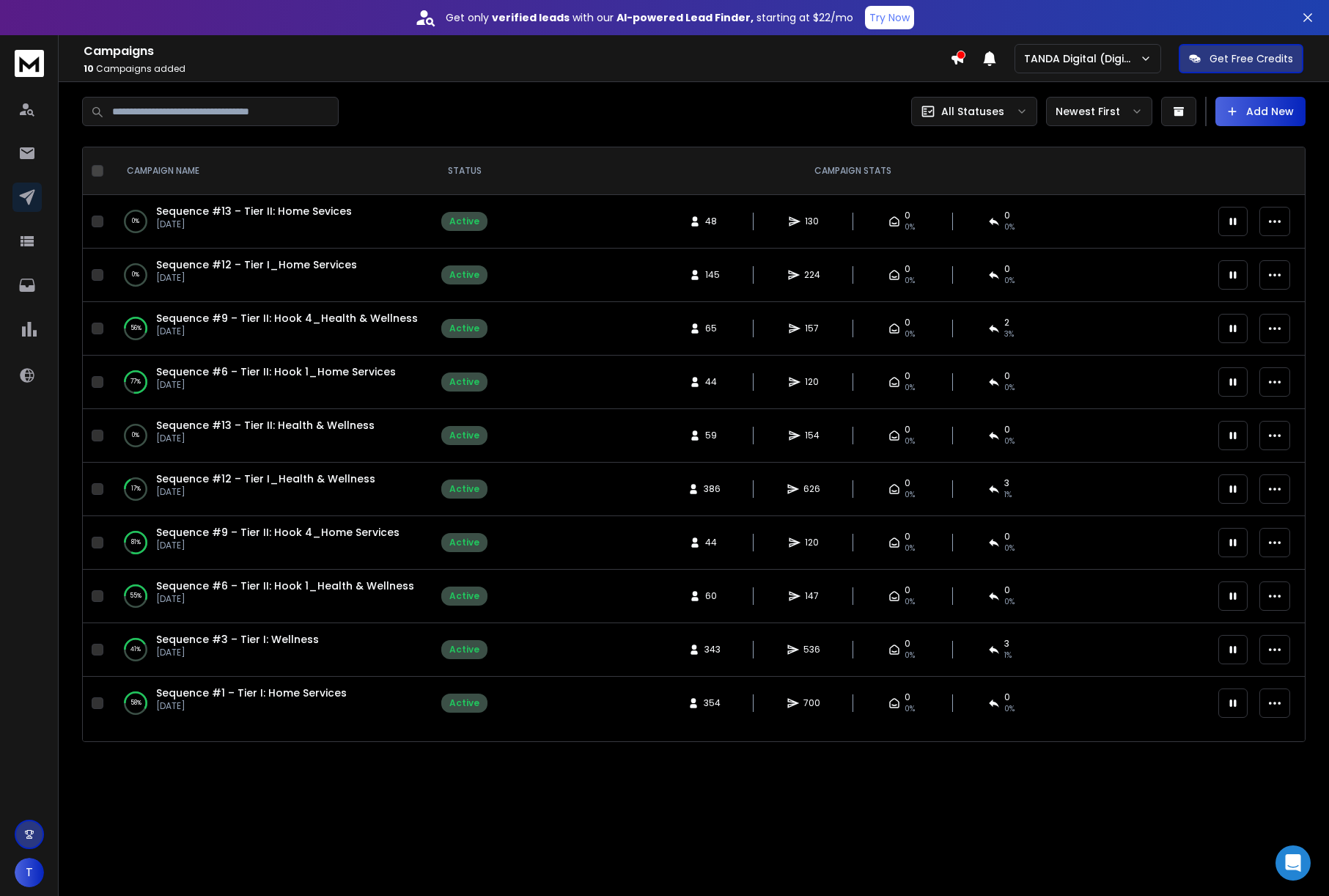
click at [353, 308] on td "56 % Sequence #9 – Tier II: Hook 4_Health & Wellness [DATE]" at bounding box center [271, 328] width 323 height 53
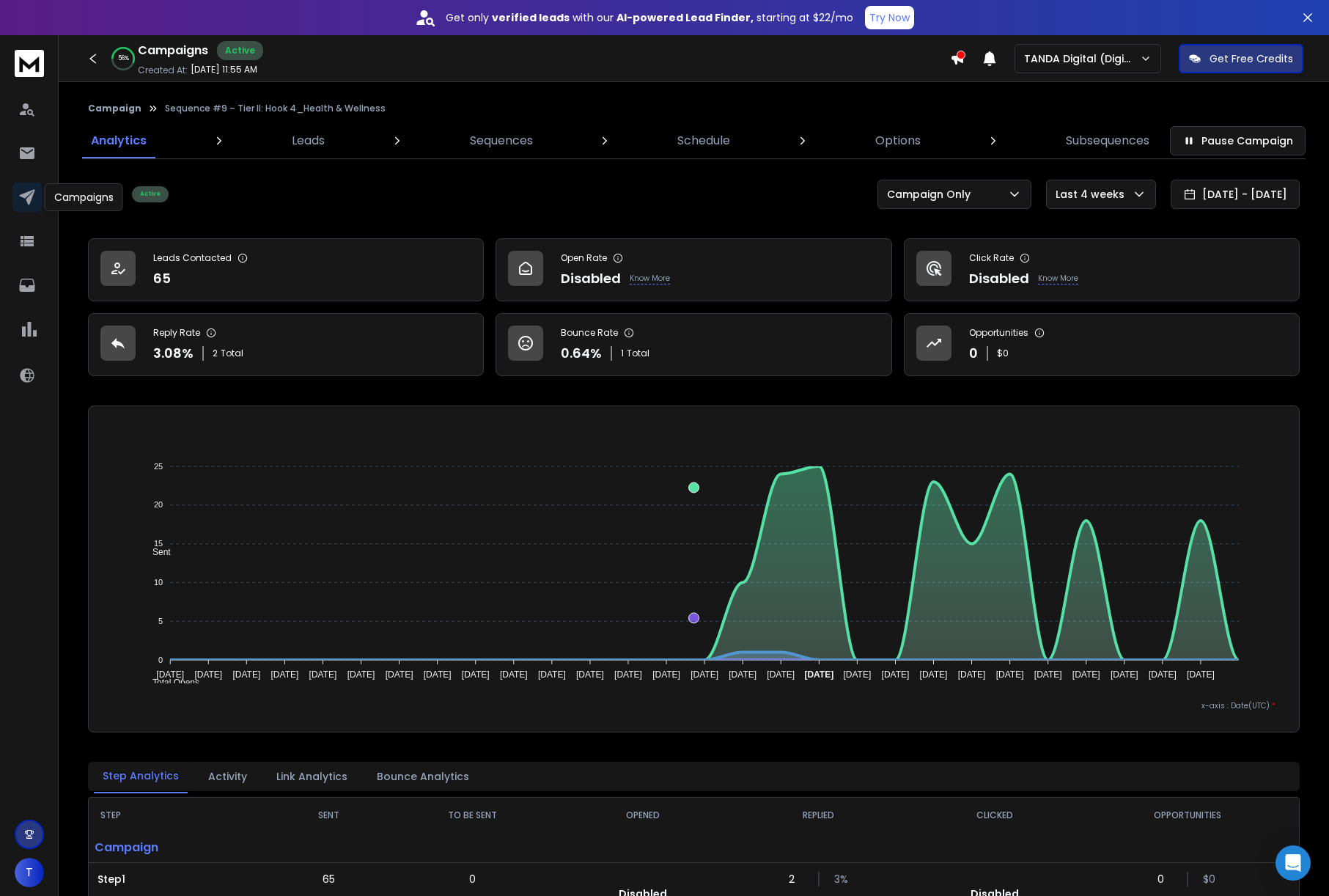
click at [22, 197] on icon at bounding box center [26, 197] width 17 height 17
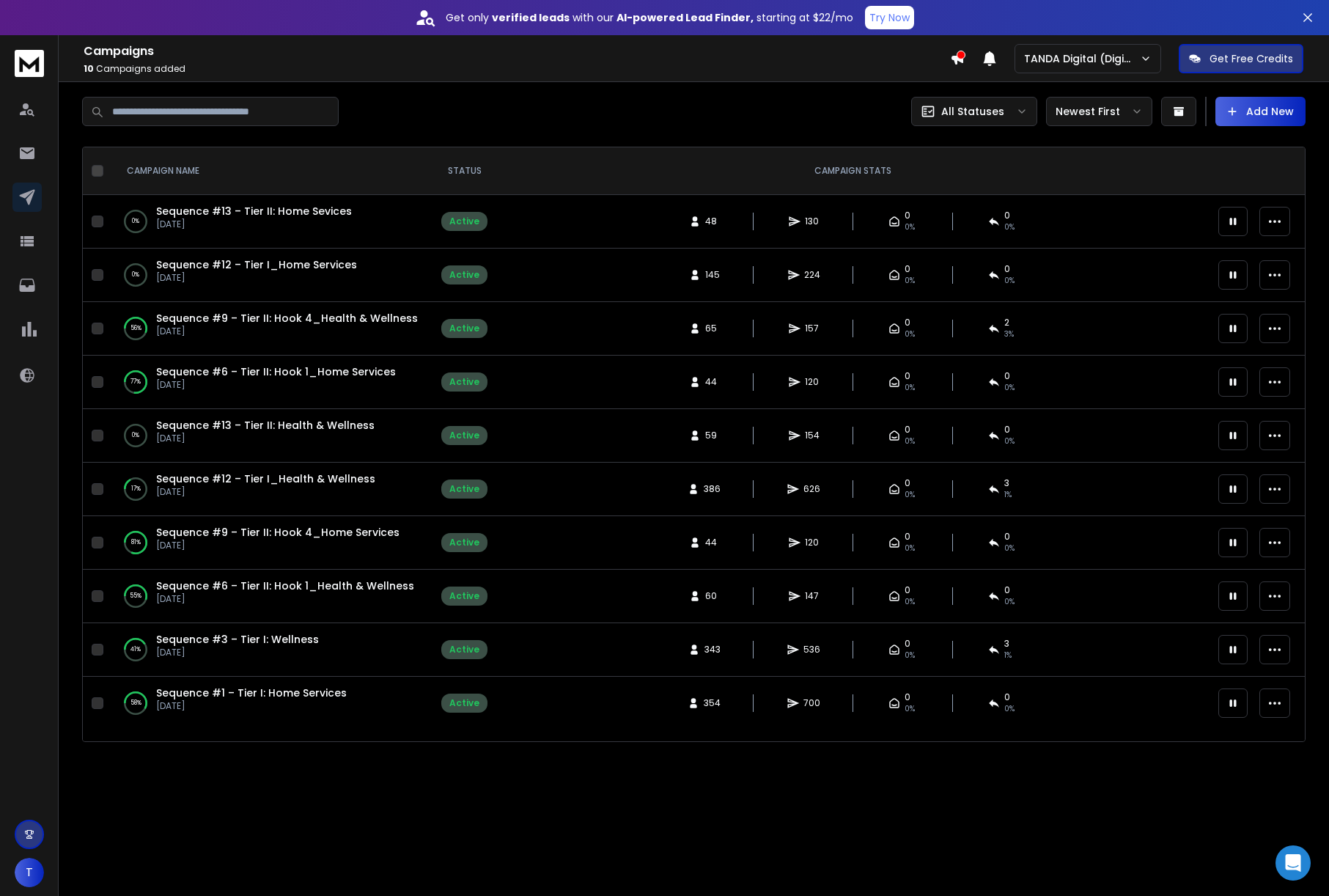
click at [308, 538] on span "Sequence #9 – Tier II: Hook 4_Home Services" at bounding box center [277, 533] width 244 height 15
click at [335, 334] on p "[DATE]" at bounding box center [286, 331] width 262 height 11
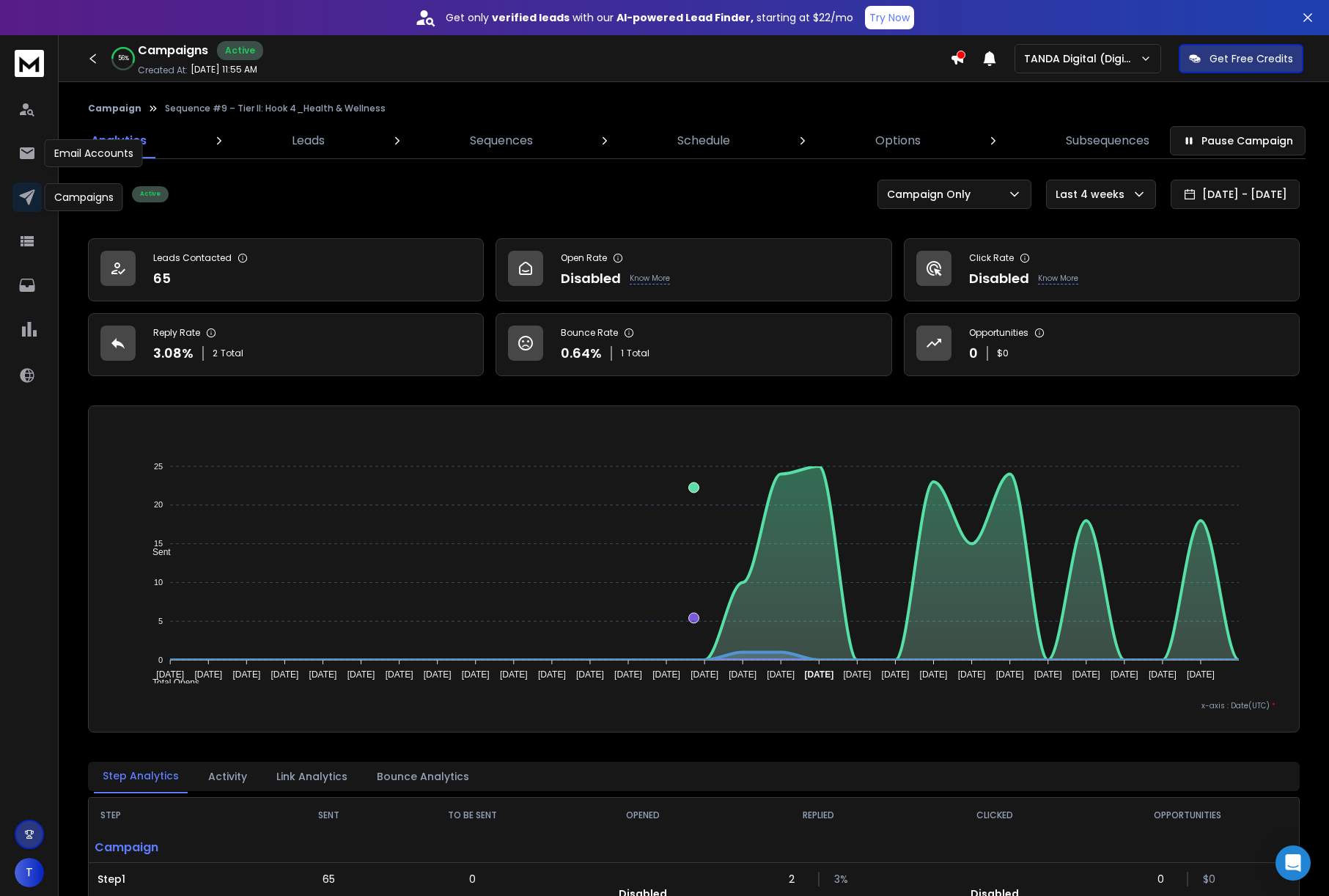
click at [17, 185] on link at bounding box center [27, 197] width 30 height 30
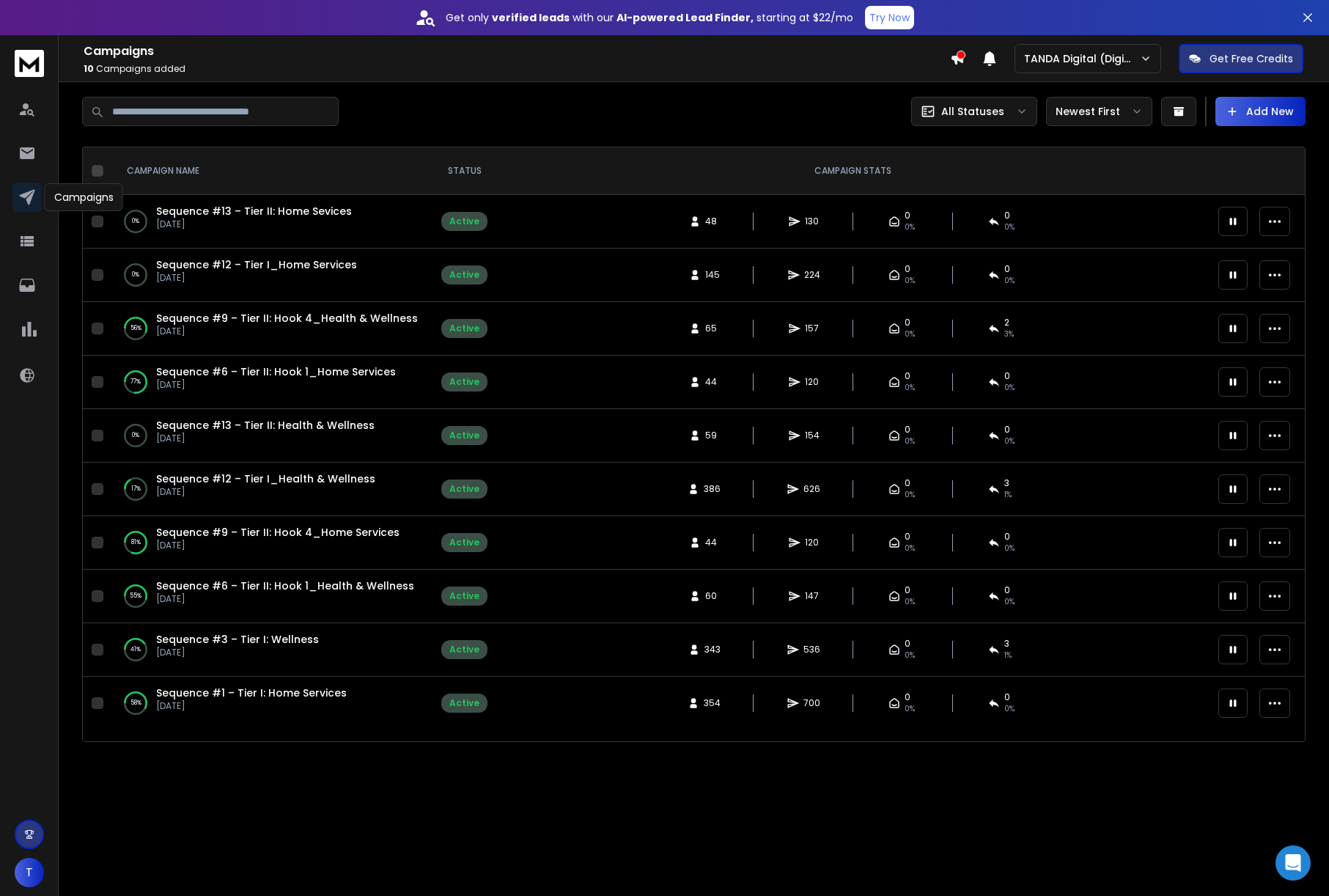
click at [299, 265] on span "Sequence #12 – Tier I_Home Services" at bounding box center [256, 265] width 201 height 15
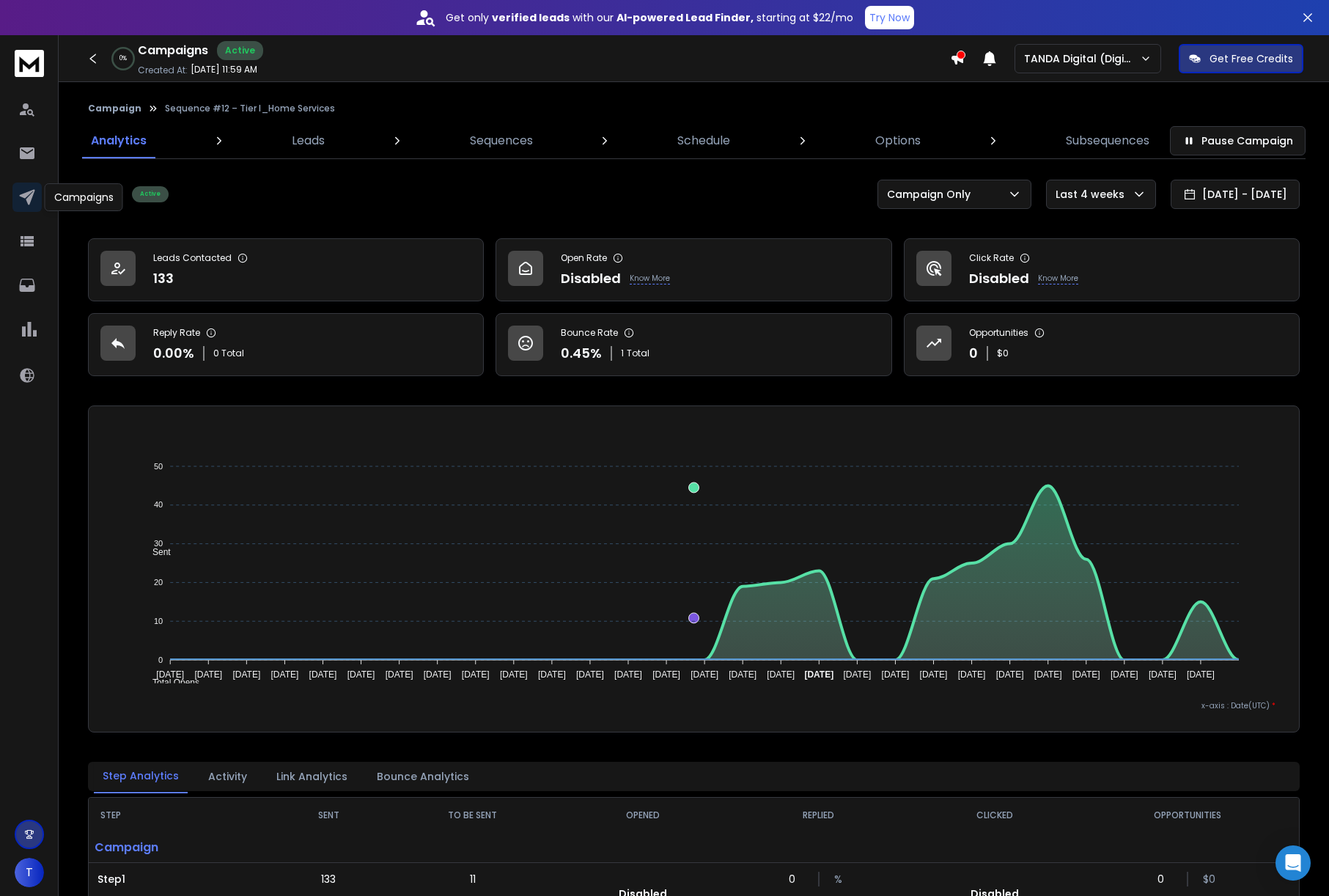
click at [27, 187] on link at bounding box center [27, 197] width 30 height 30
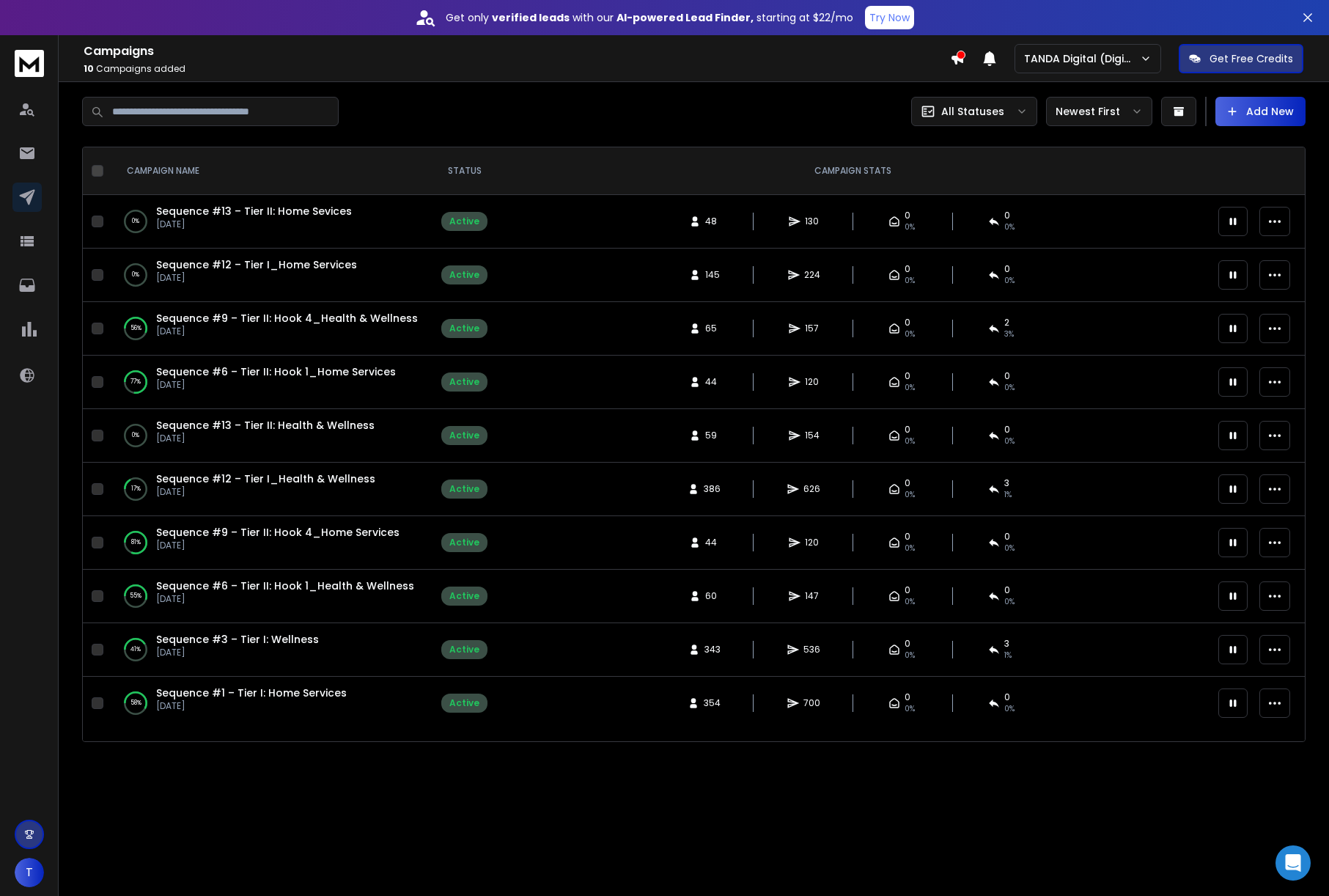
click at [181, 212] on span "Sequence #13 – Tier II: Home Sevices" at bounding box center [253, 211] width 196 height 15
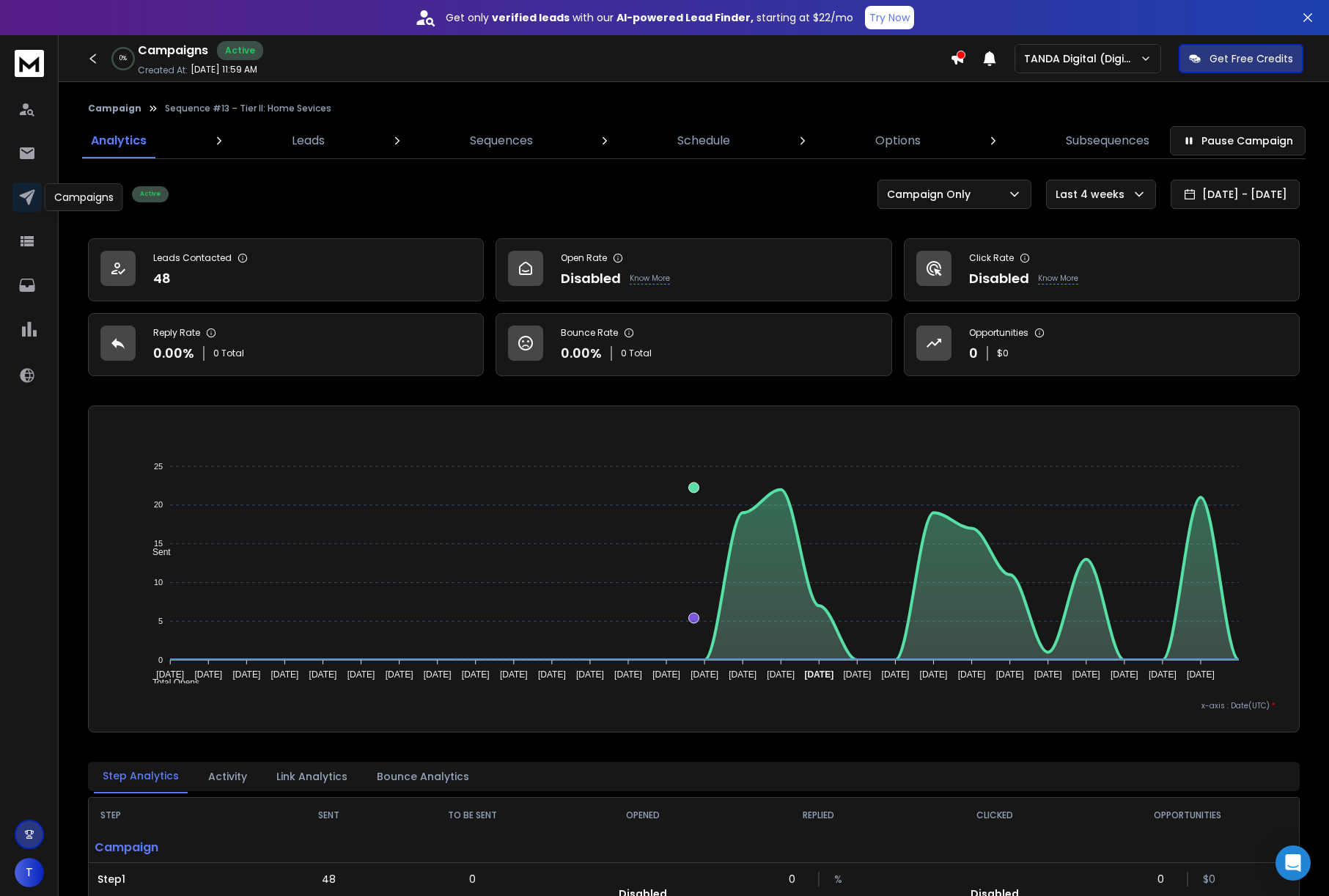
click at [40, 199] on link at bounding box center [27, 197] width 30 height 30
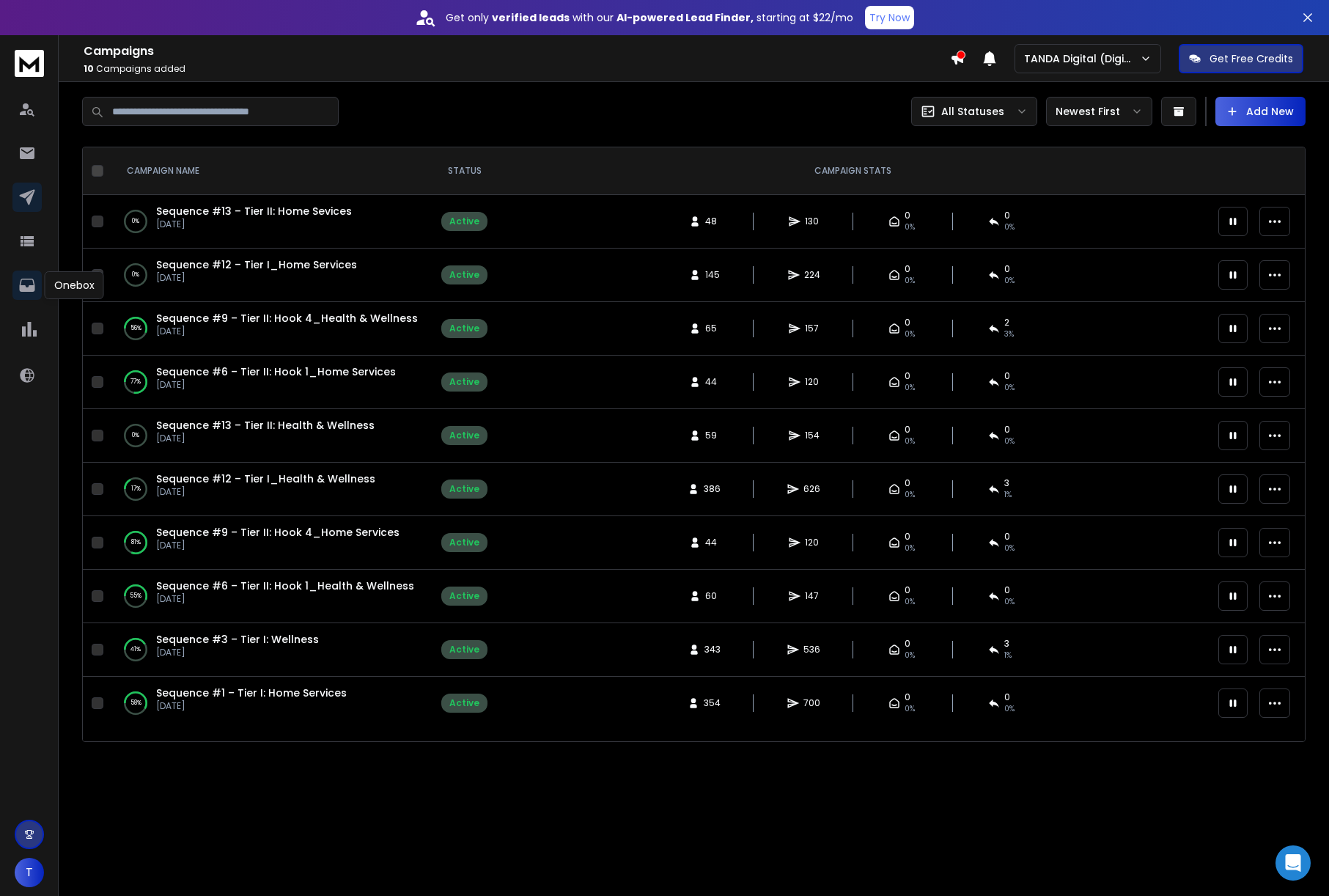
click at [45, 283] on div "Onebox" at bounding box center [75, 286] width 59 height 28
click at [25, 295] on link at bounding box center [27, 286] width 30 height 30
